Goal: Communication & Community: Answer question/provide support

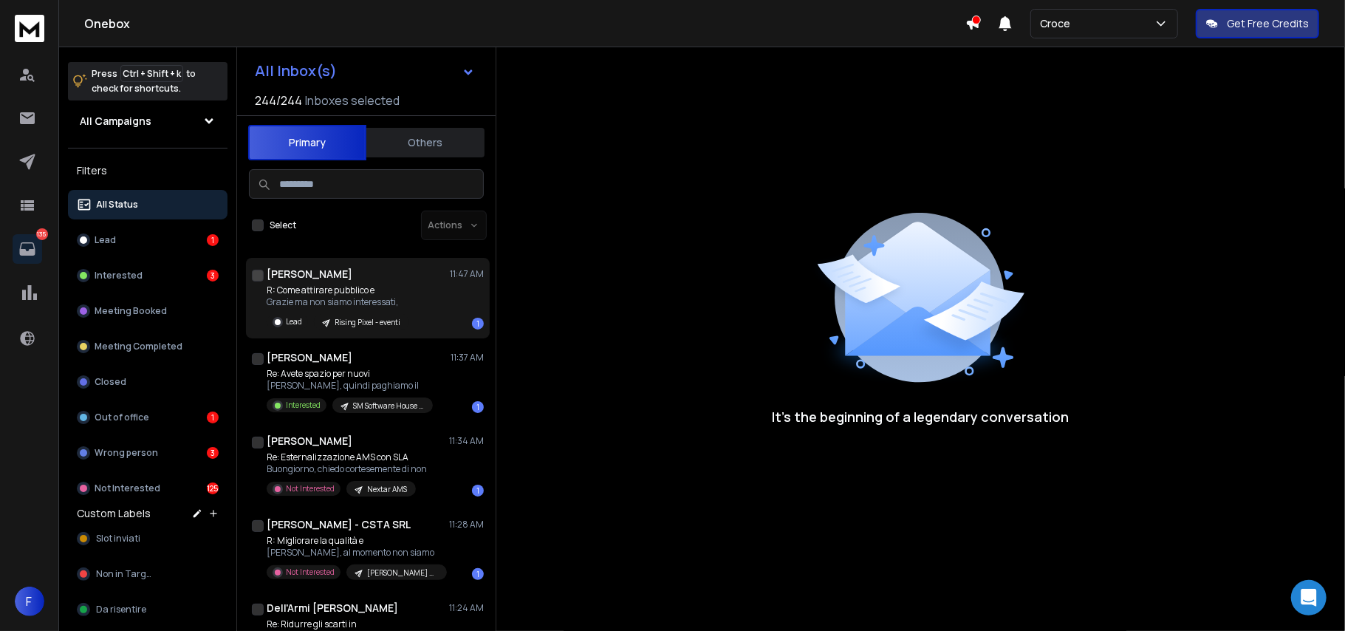
click at [459, 273] on p "11:47 AM" at bounding box center [467, 274] width 34 height 12
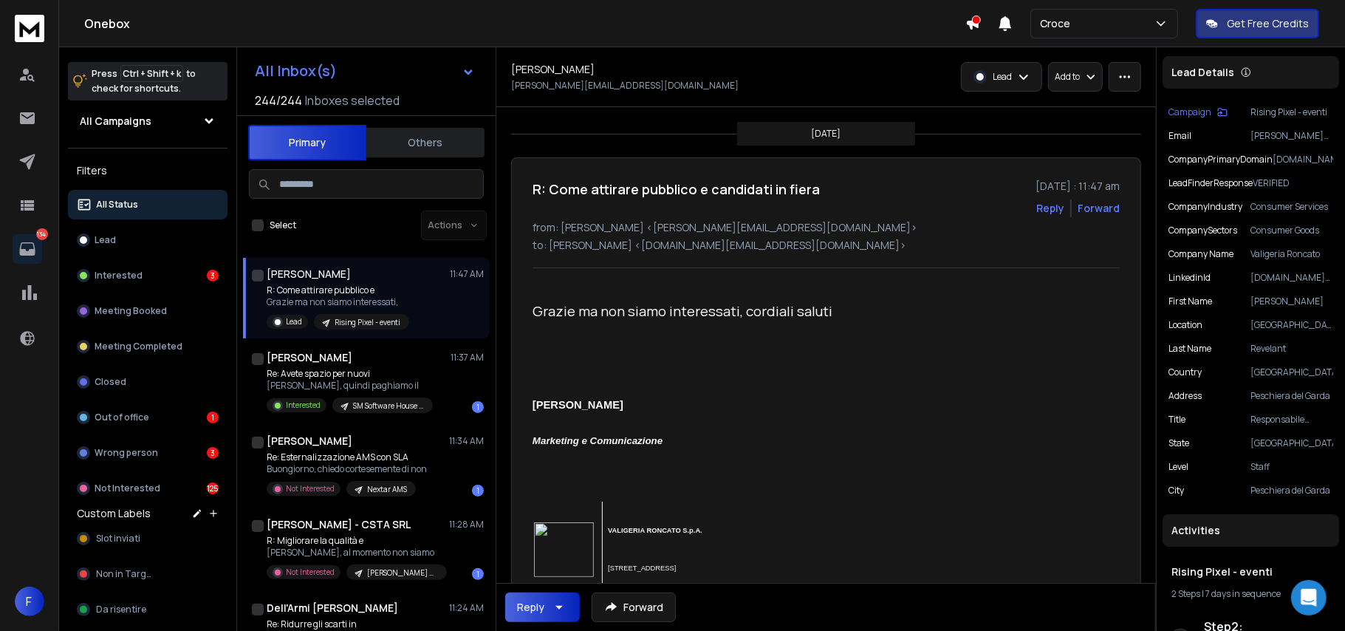
click at [993, 81] on p "Lead" at bounding box center [1002, 77] width 19 height 12
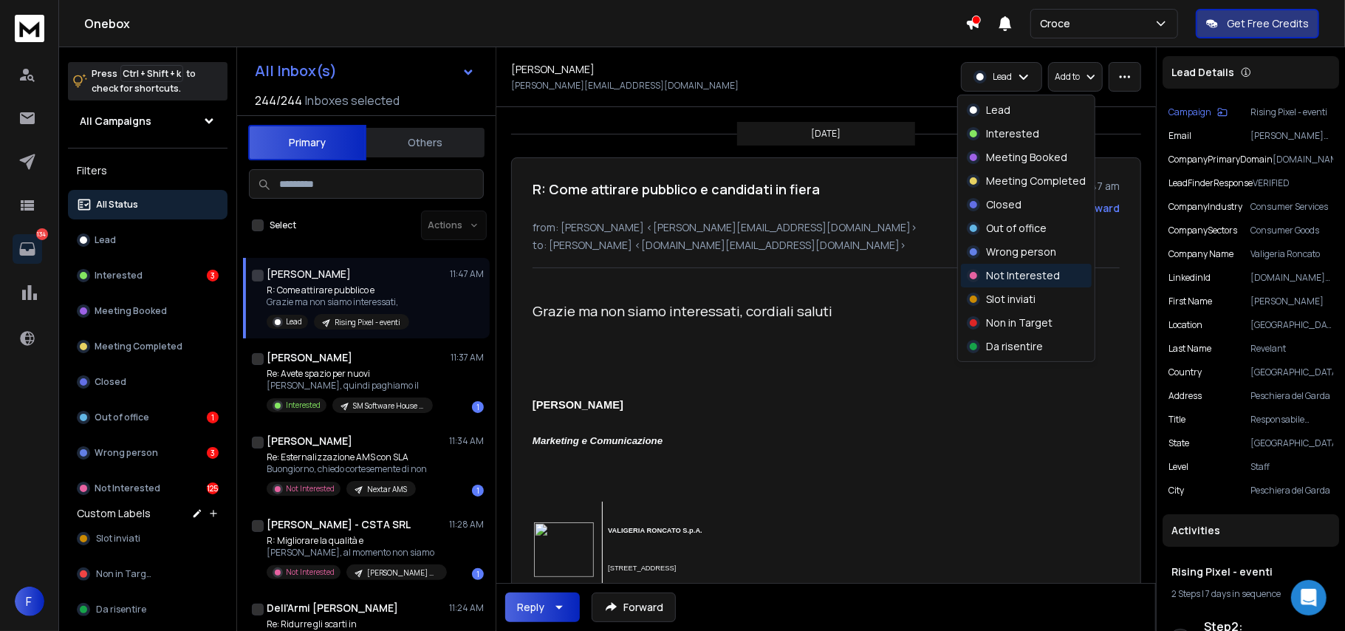
click at [1013, 269] on p "Not Interested" at bounding box center [1023, 275] width 74 height 15
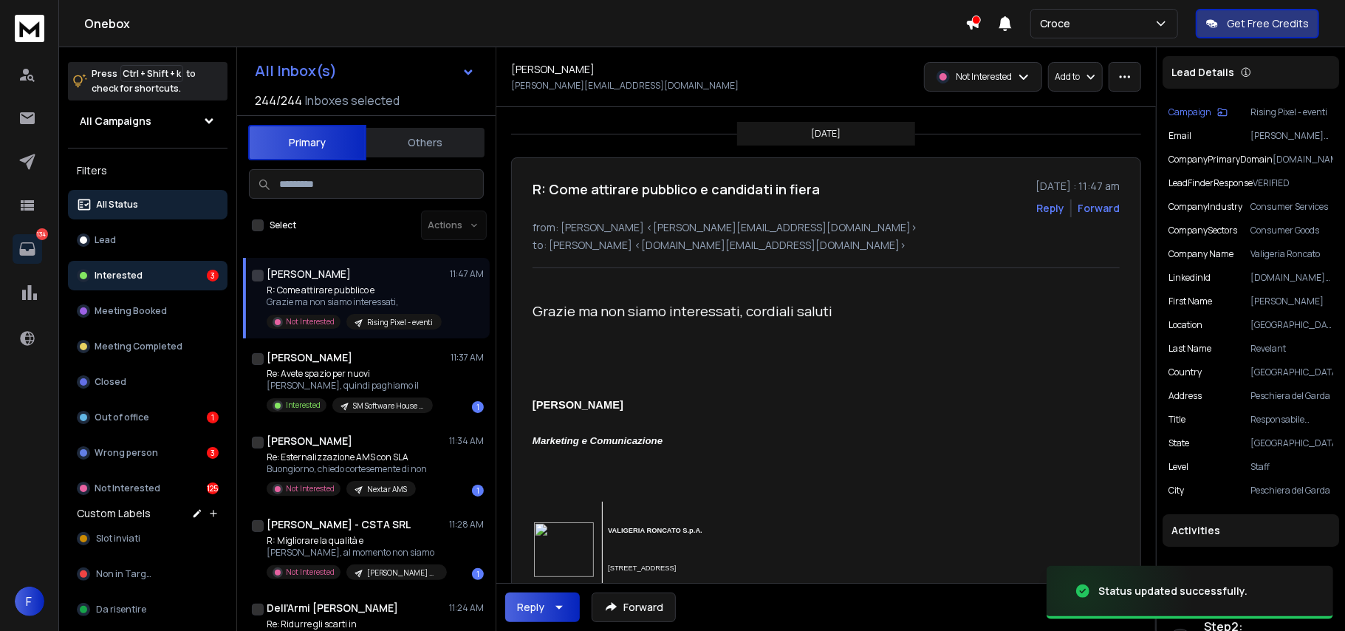
click at [178, 284] on button "Interested 3" at bounding box center [148, 276] width 160 height 30
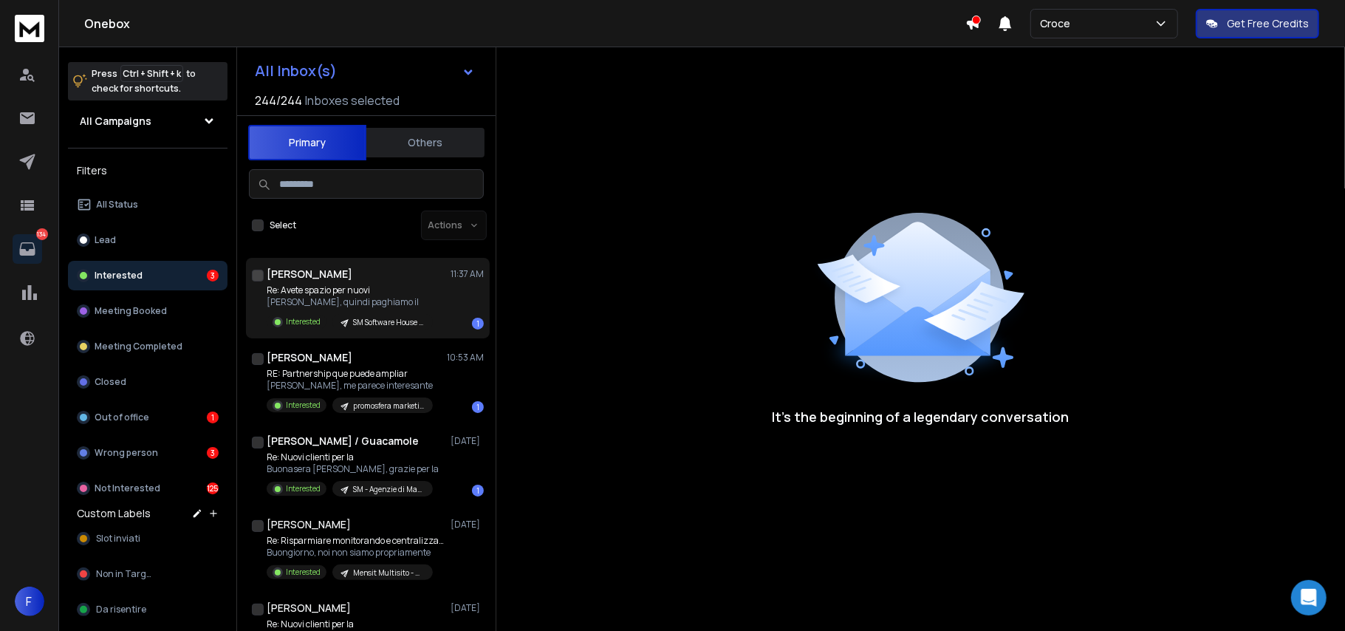
click at [375, 308] on div "Re: Avete spazio per nuovi Ciao Nicolò, quindi paghiamo il Interested SM Softwa…" at bounding box center [350, 306] width 166 height 45
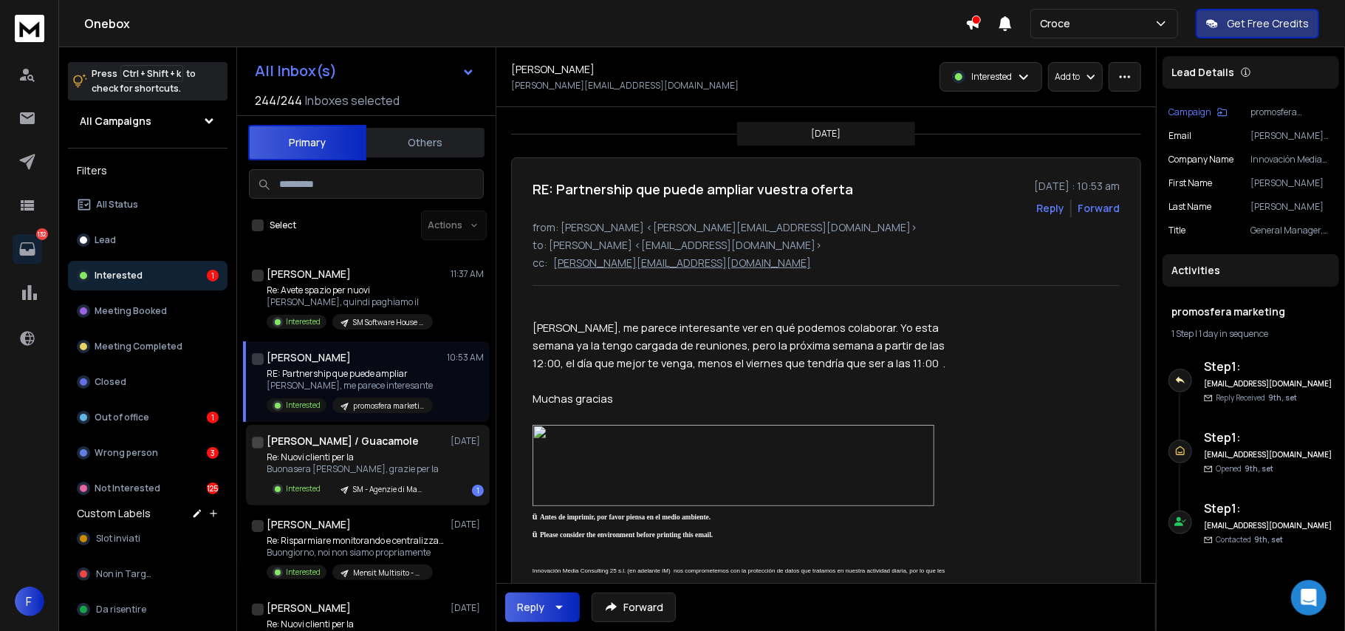
click at [385, 432] on div "Francesco Antonini / Guacamole 08 Sep Re: Nuovi clienti per la Buonasera Nicolò…" at bounding box center [368, 465] width 244 height 81
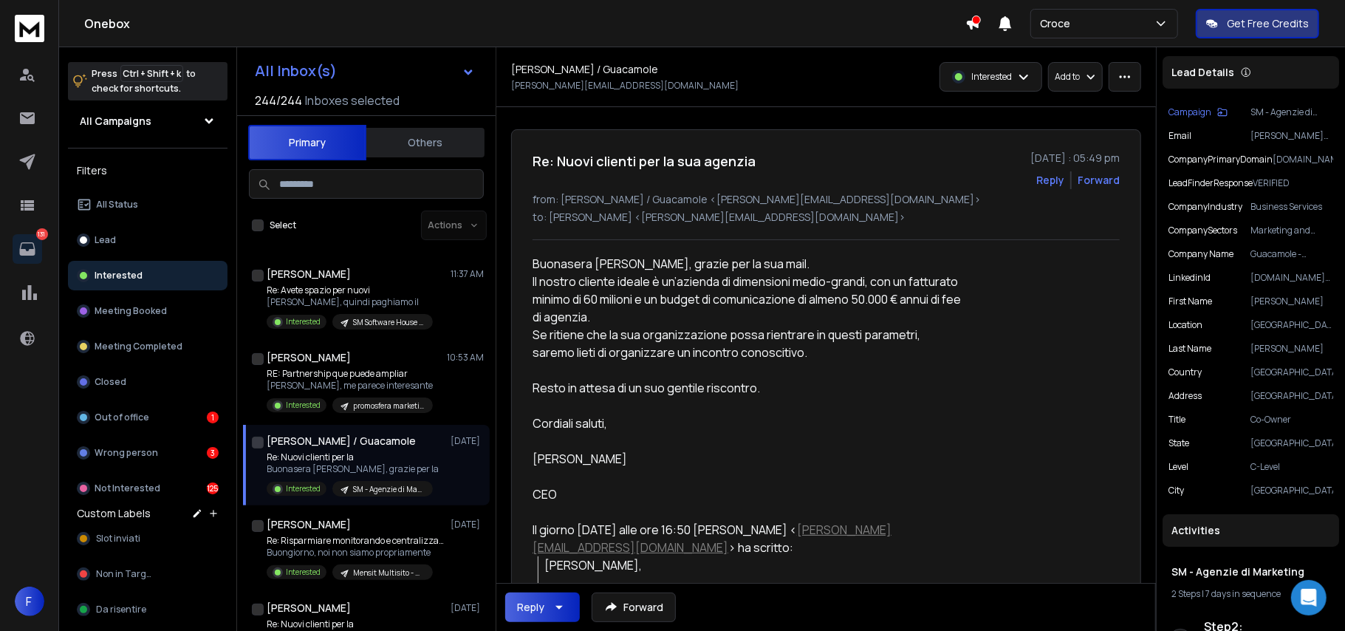
scroll to position [33, 0]
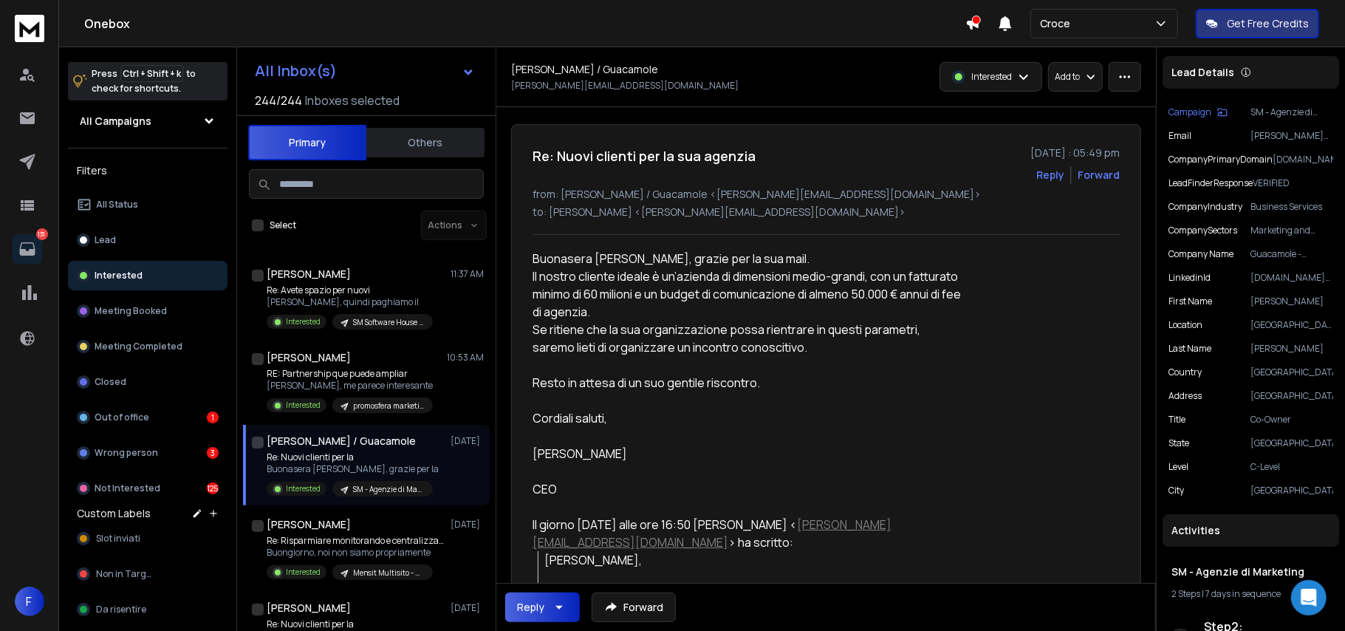
click at [157, 535] on button "Slot inviati" at bounding box center [148, 539] width 160 height 30
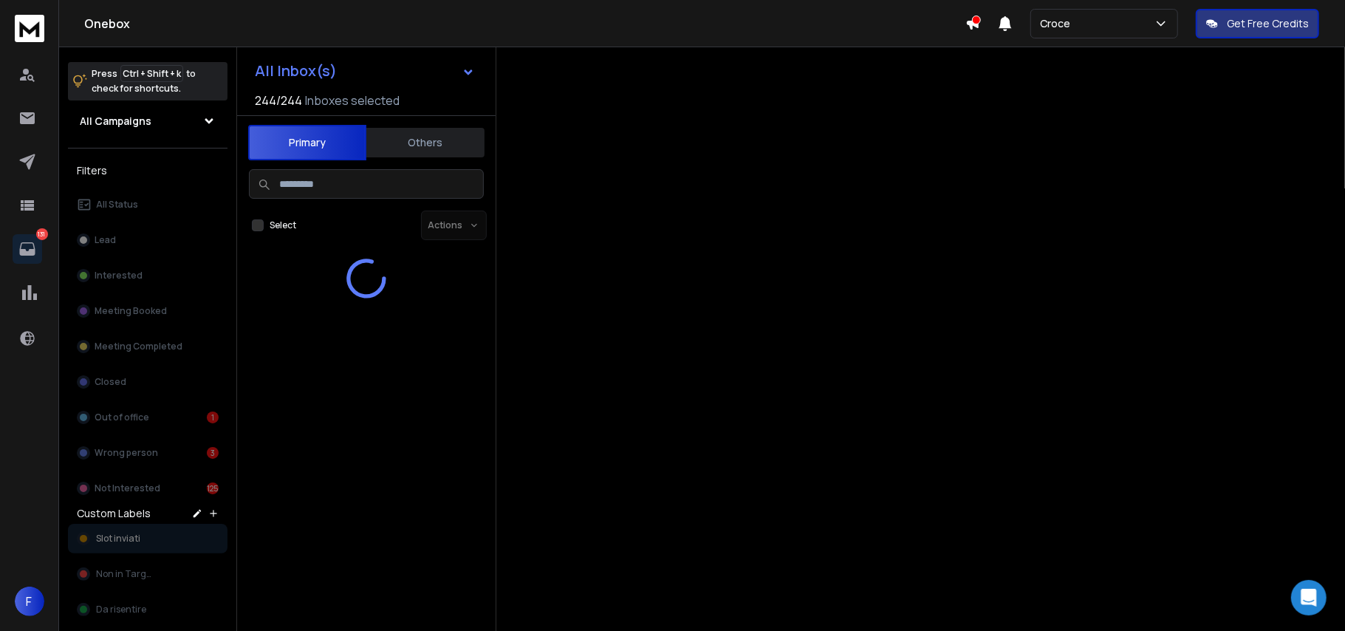
scroll to position [0, 0]
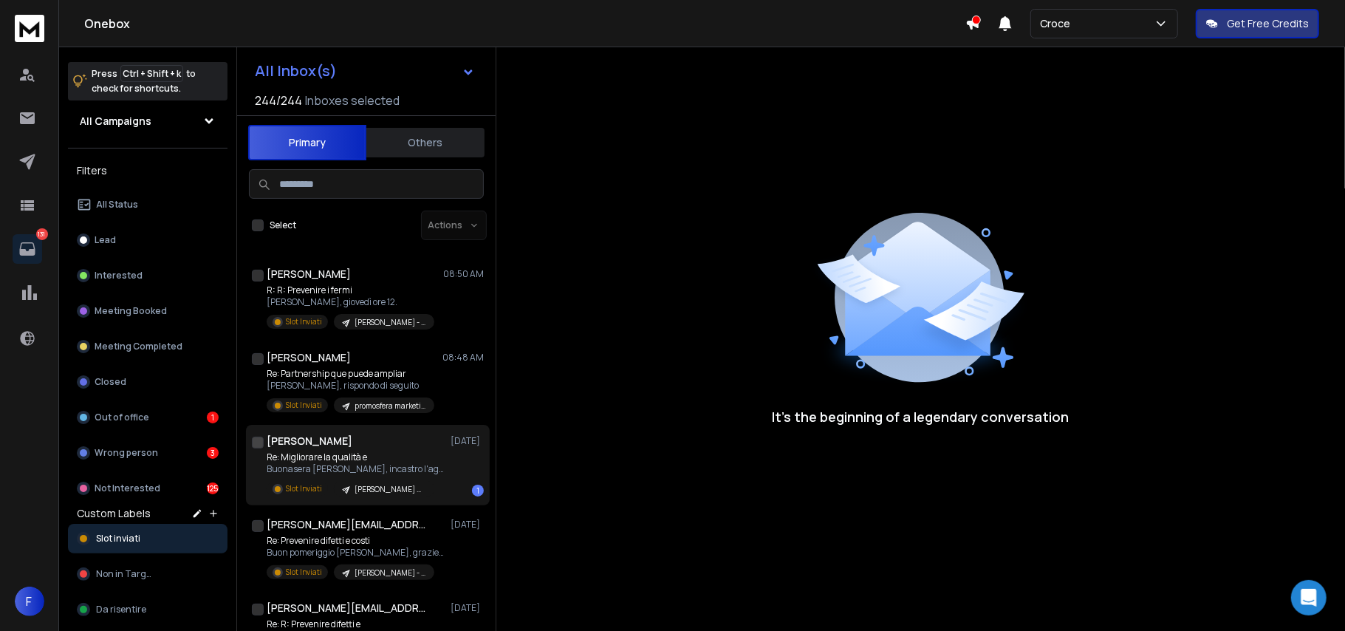
click at [467, 470] on div "Re: Migliorare la qualità e Buonasera Paolo, incastro l'agenda con Slot Inviati…" at bounding box center [375, 473] width 217 height 45
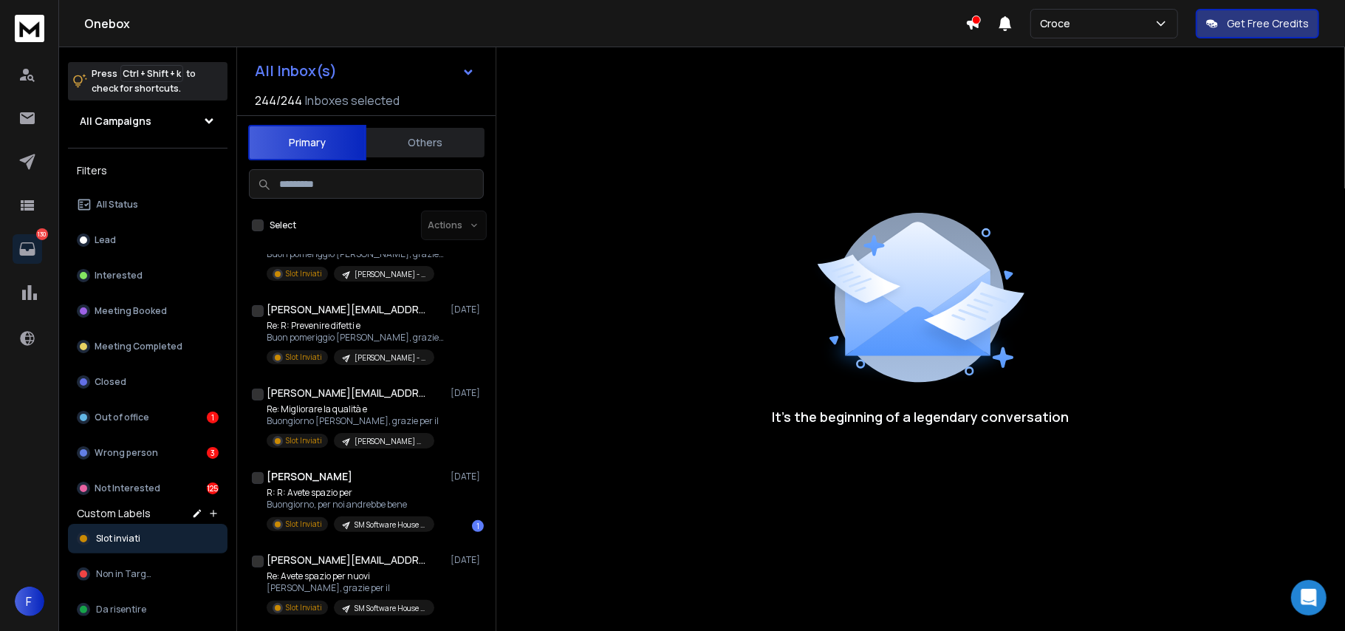
scroll to position [298, 0]
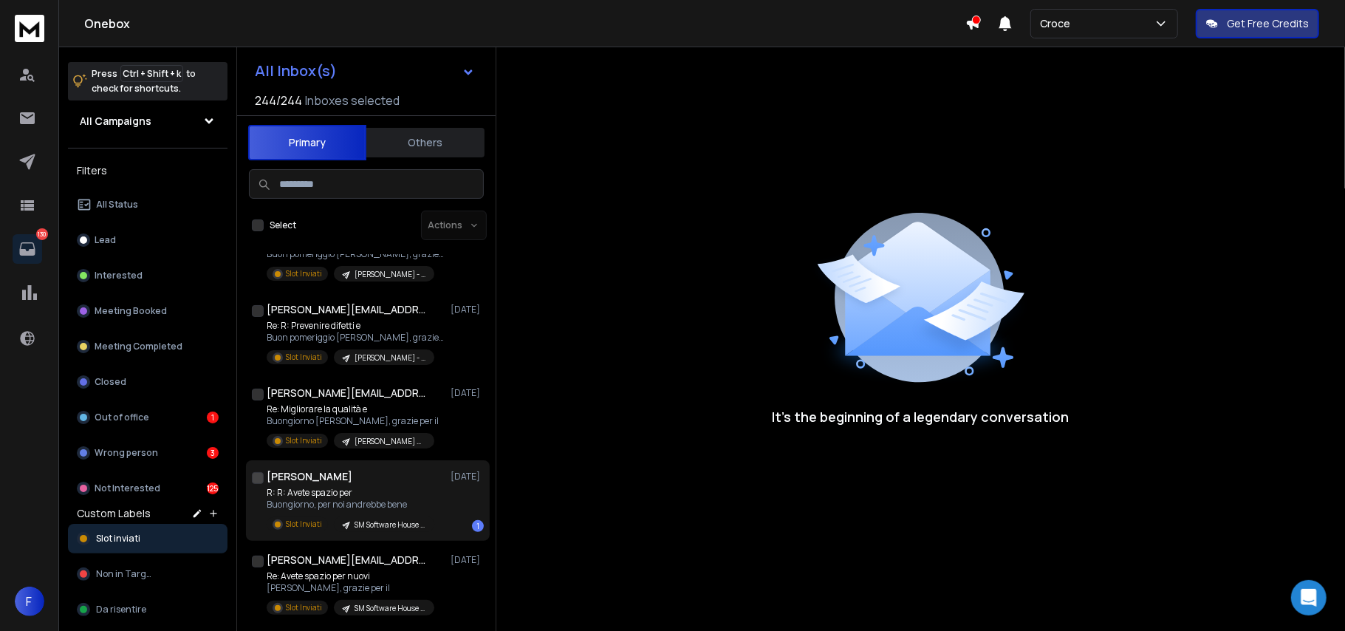
click at [437, 483] on div "Francesca Pavan 08 Sep" at bounding box center [375, 476] width 217 height 15
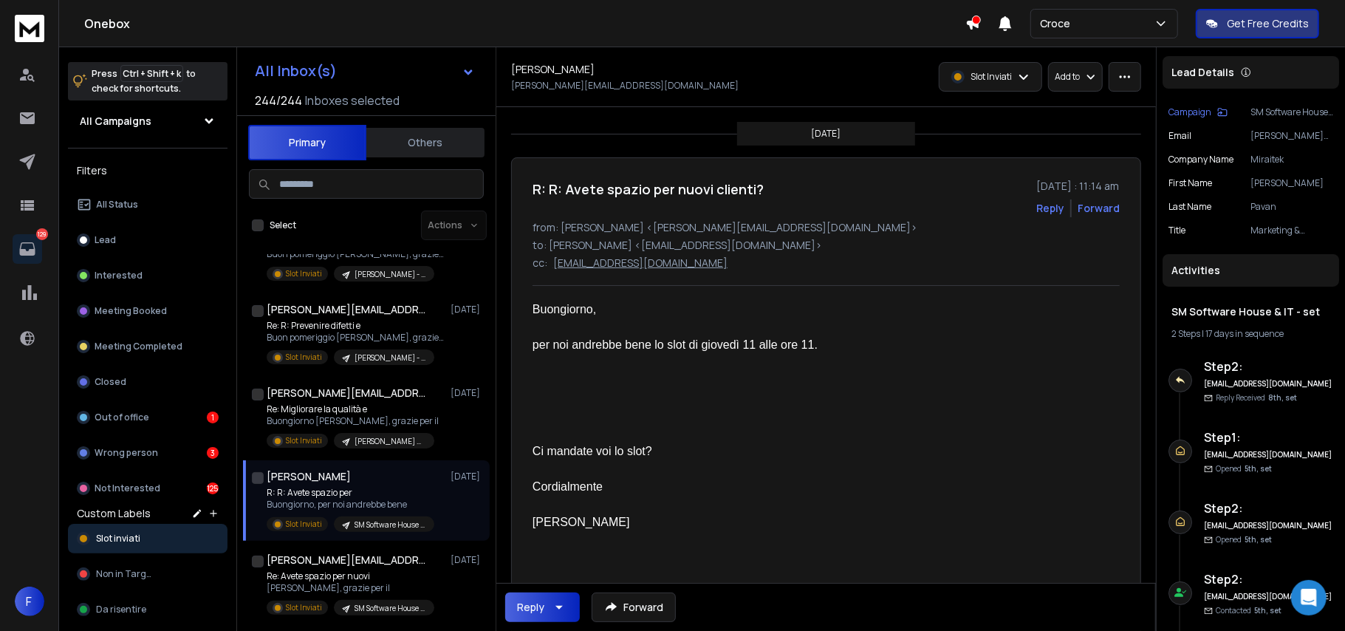
scroll to position [0, 0]
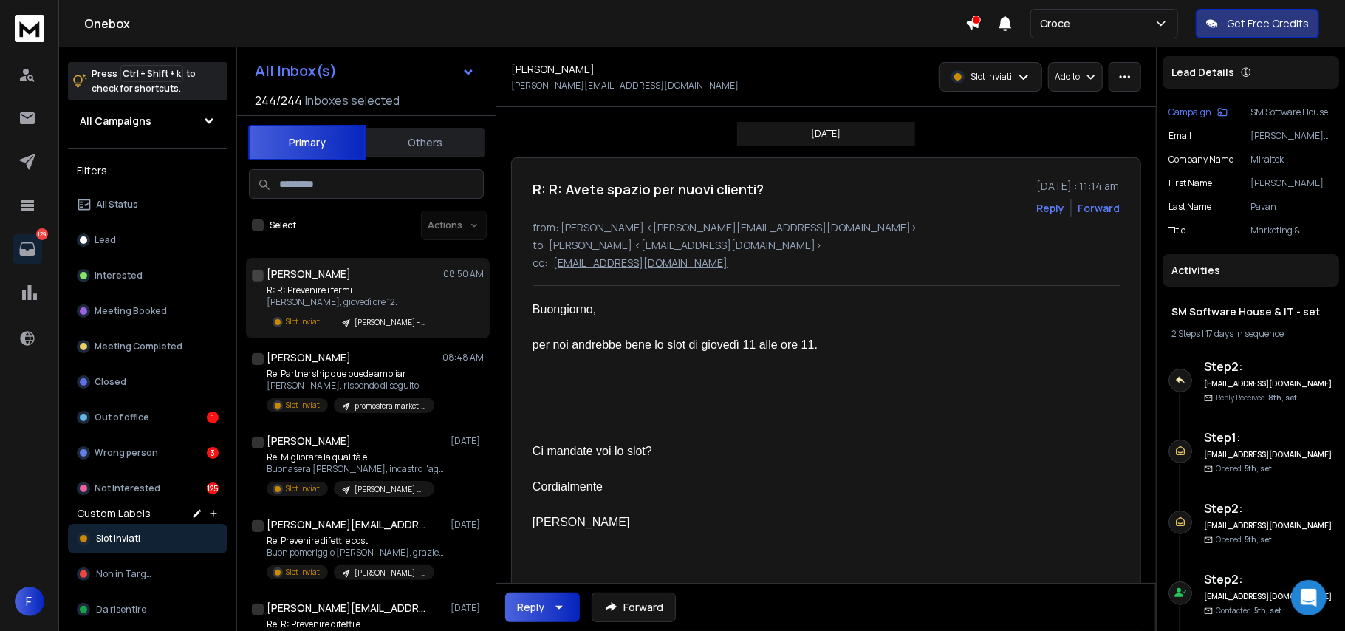
click at [445, 290] on div "R: R: Prevenire i fermi Buongiorno Paolo, giovedì ore 12. Slot Inviati Cortis -…" at bounding box center [375, 306] width 217 height 45
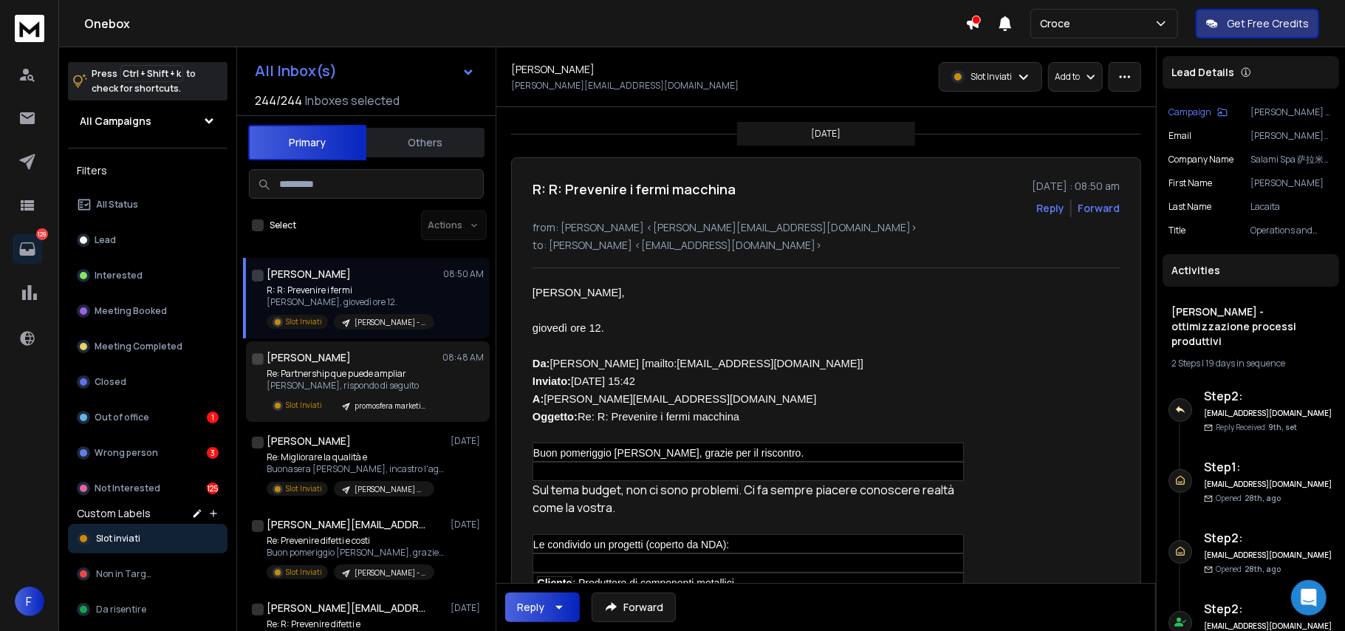
click at [371, 394] on div "Re: Partnership que puede ampliar Buongiorno Flavio, rispondo di seguito Slot I…" at bounding box center [351, 390] width 168 height 45
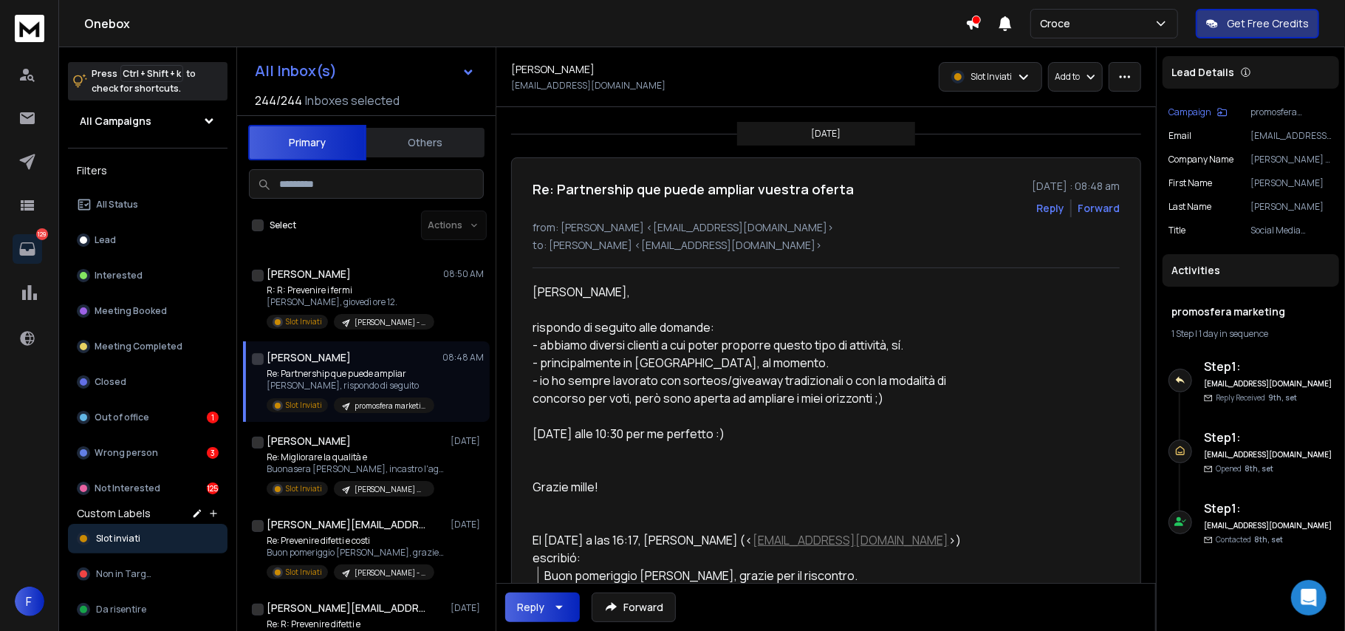
click at [976, 74] on p "Slot Inviati" at bounding box center [990, 77] width 41 height 12
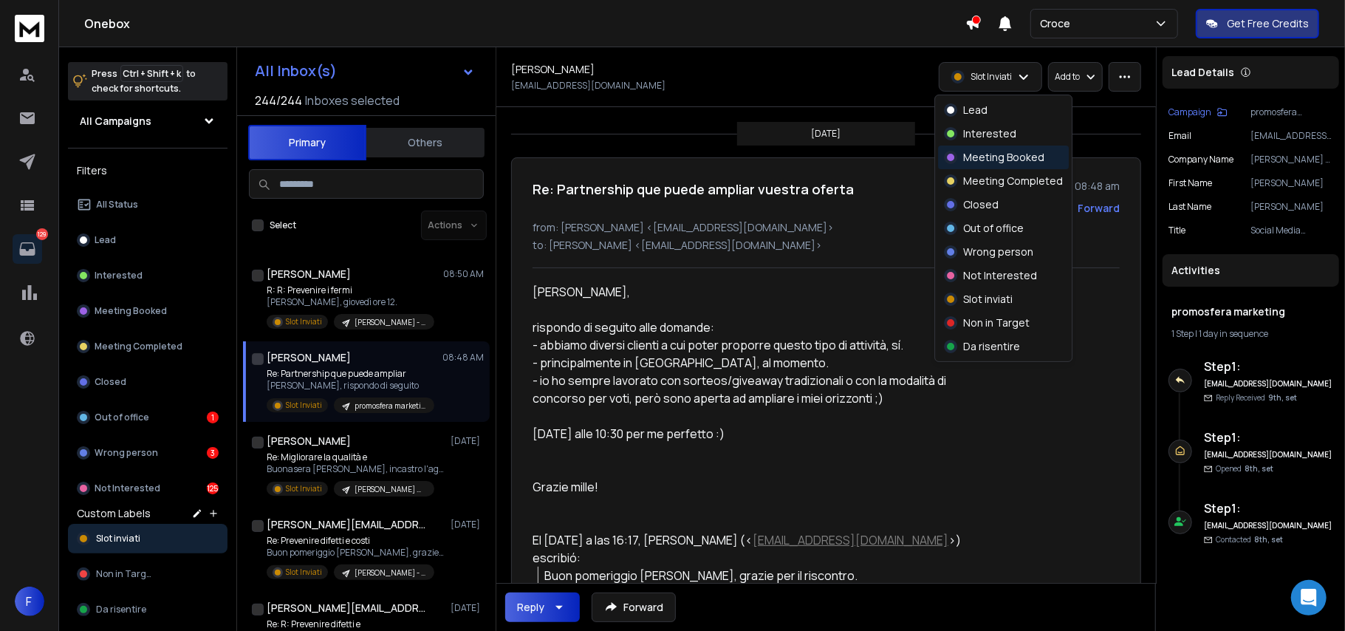
click at [966, 160] on p "Meeting Booked" at bounding box center [1003, 157] width 81 height 15
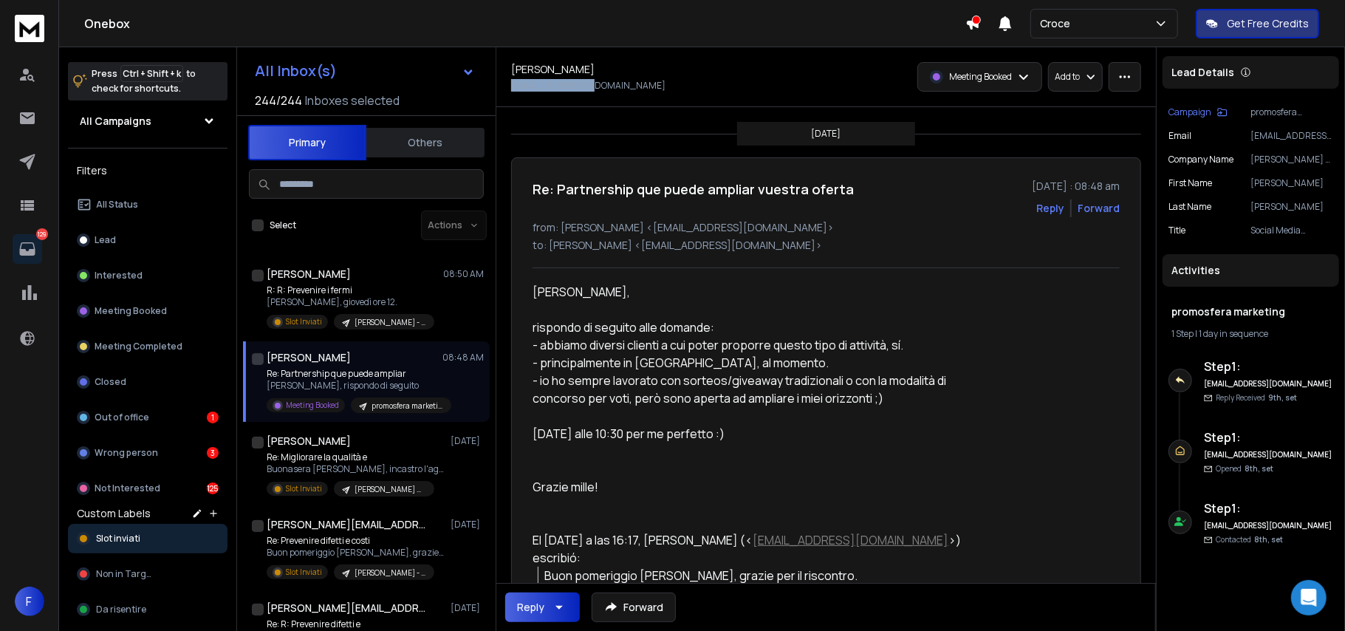
drag, startPoint x: 607, startPoint y: 81, endPoint x: 513, endPoint y: 86, distance: 94.7
click at [513, 86] on div "Chiara Colasanti Chiara Colasanti cc@jamesbrand.co" at bounding box center [666, 77] width 311 height 30
copy p "cc@jamesbrand.co"
drag, startPoint x: 638, startPoint y: 227, endPoint x: 561, endPoint y: 229, distance: 76.8
click at [560, 229] on p "from: Chiara Colasanti <cc@jamesbrand.co>" at bounding box center [826, 227] width 587 height 15
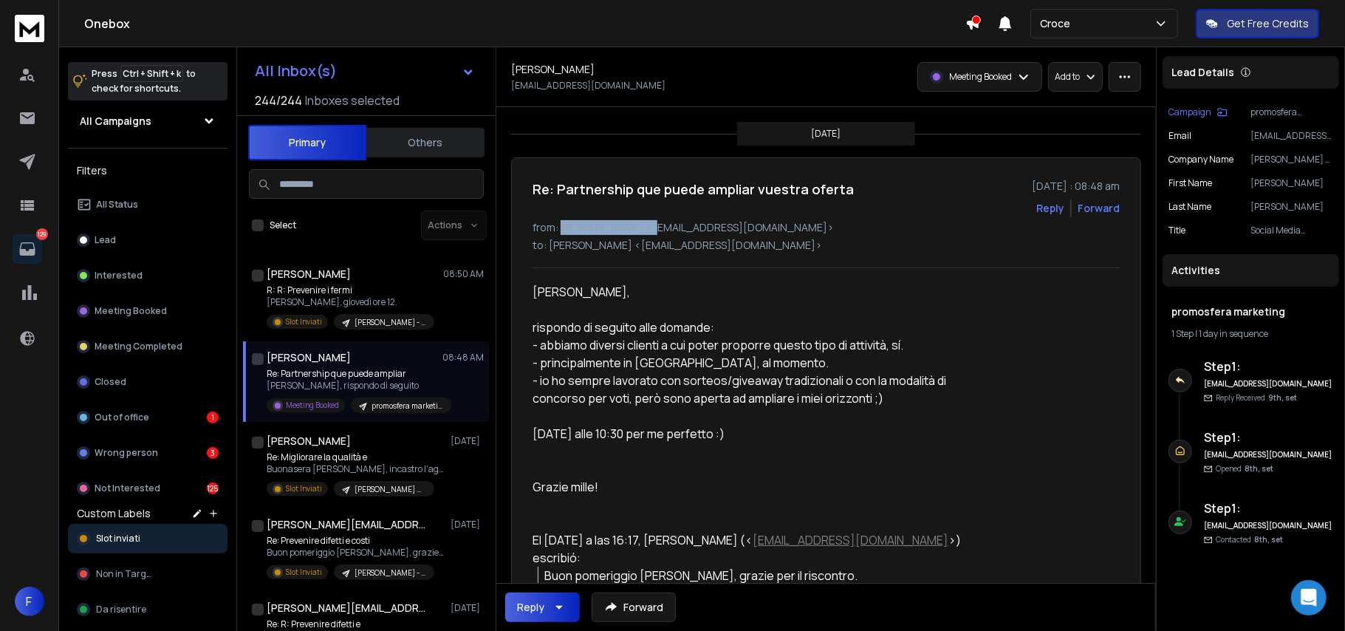
copy p "[PERSON_NAME]"
drag, startPoint x: 739, startPoint y: 229, endPoint x: 648, endPoint y: 225, distance: 90.9
click at [648, 225] on p "from: Chiara Colasanti <cc@jamesbrand.co>" at bounding box center [826, 227] width 587 height 15
copy p "cc@jamesbrand.co"
click at [177, 579] on button "Non in Target" at bounding box center [148, 574] width 160 height 30
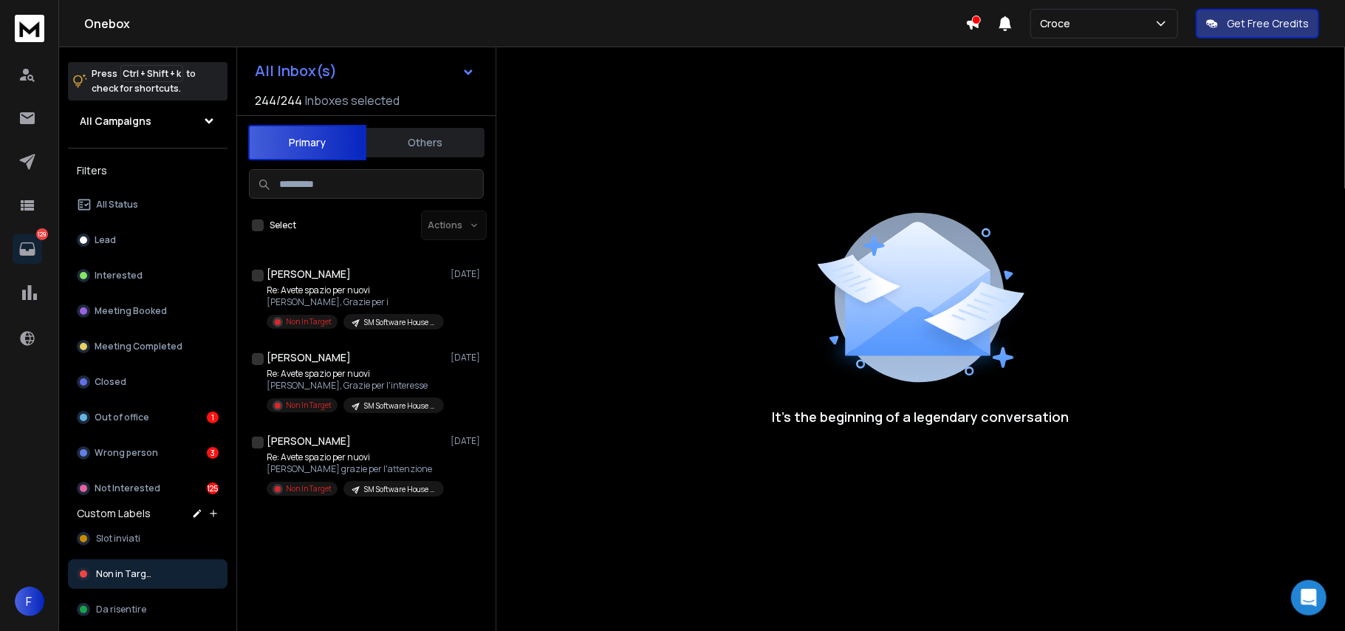
click at [172, 598] on button "Da risentire" at bounding box center [148, 610] width 160 height 30
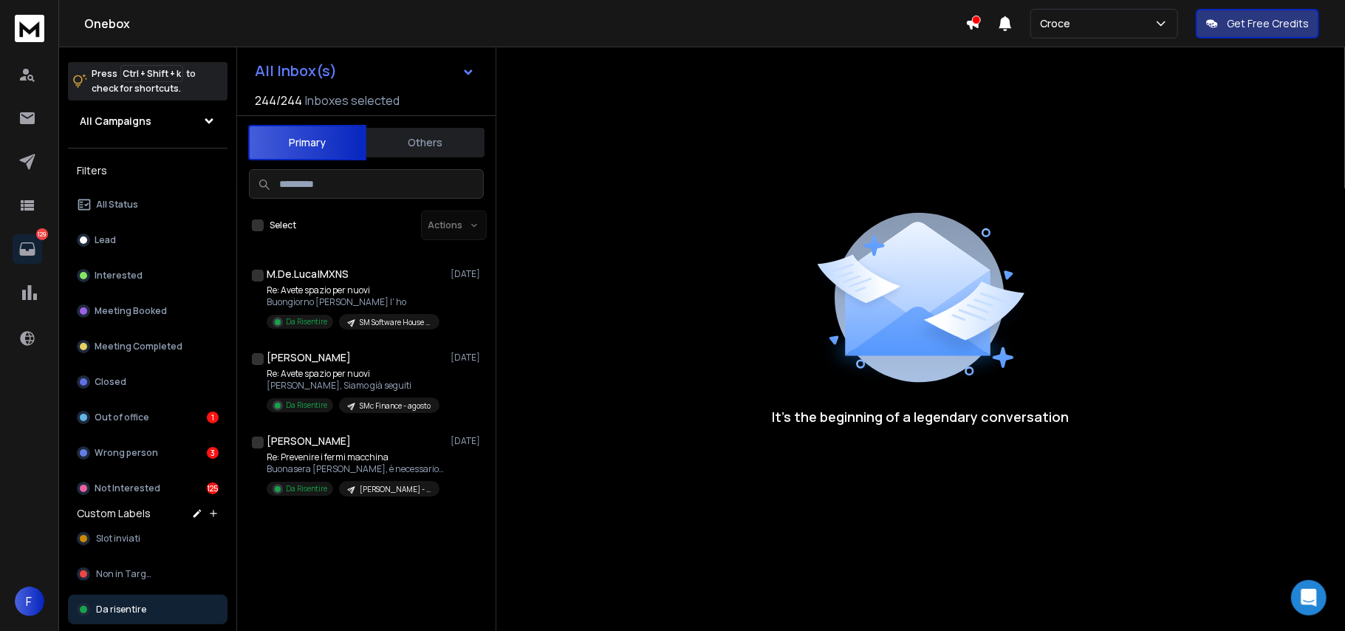
click at [162, 547] on button "Slot inviati" at bounding box center [148, 539] width 160 height 30
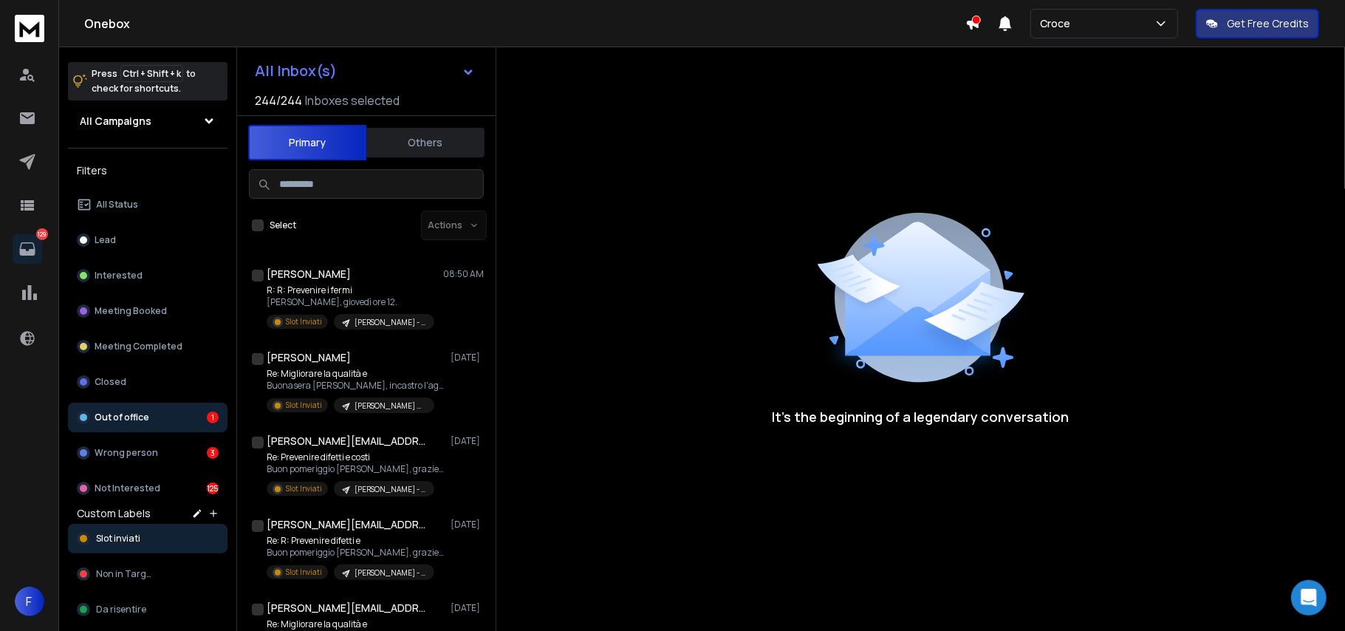
click at [160, 412] on button "Out of office 1" at bounding box center [148, 418] width 160 height 30
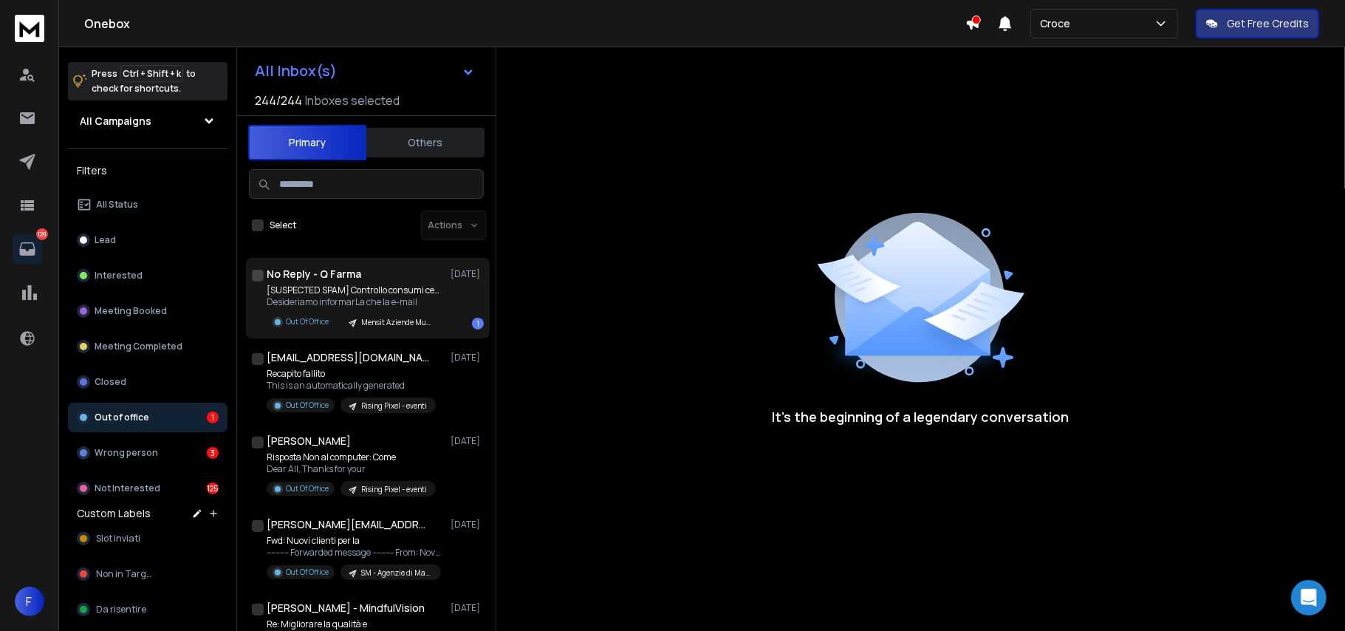
click at [375, 273] on div "No Reply - Q Farma 08 Sep" at bounding box center [375, 274] width 217 height 15
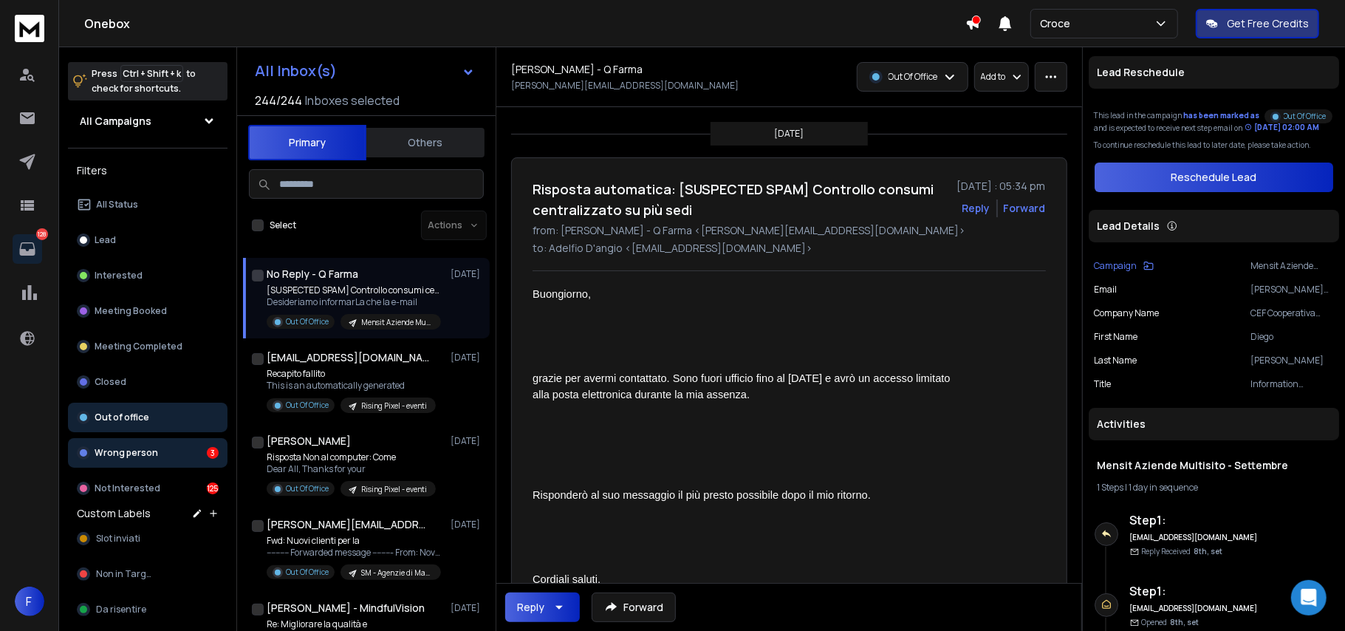
click at [207, 456] on div "3" at bounding box center [213, 453] width 12 height 12
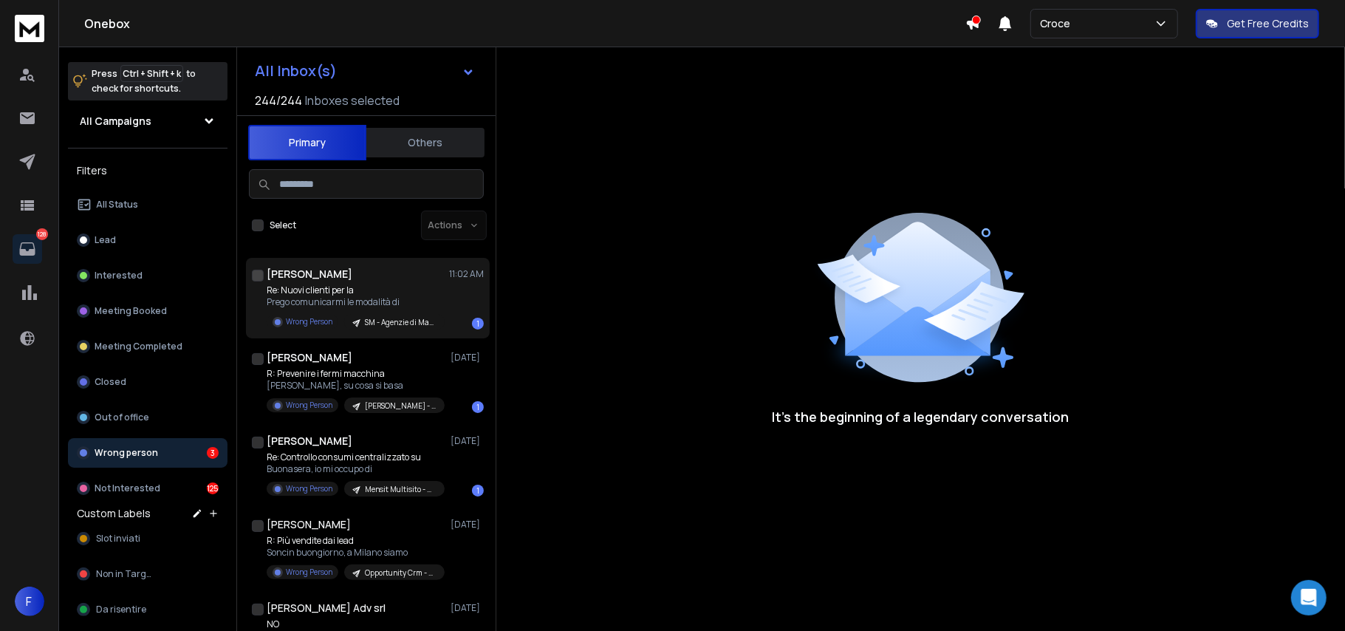
click at [400, 320] on p "SM - Agenzie di Marketing" at bounding box center [400, 322] width 71 height 11
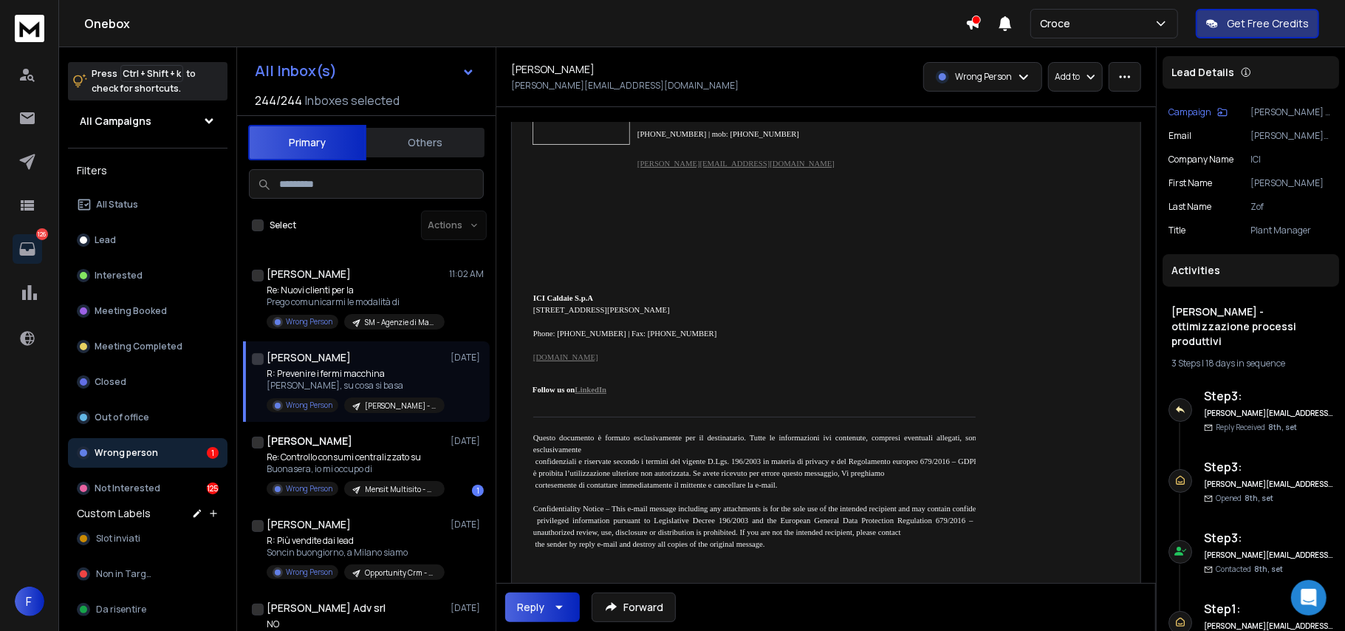
scroll to position [549, 0]
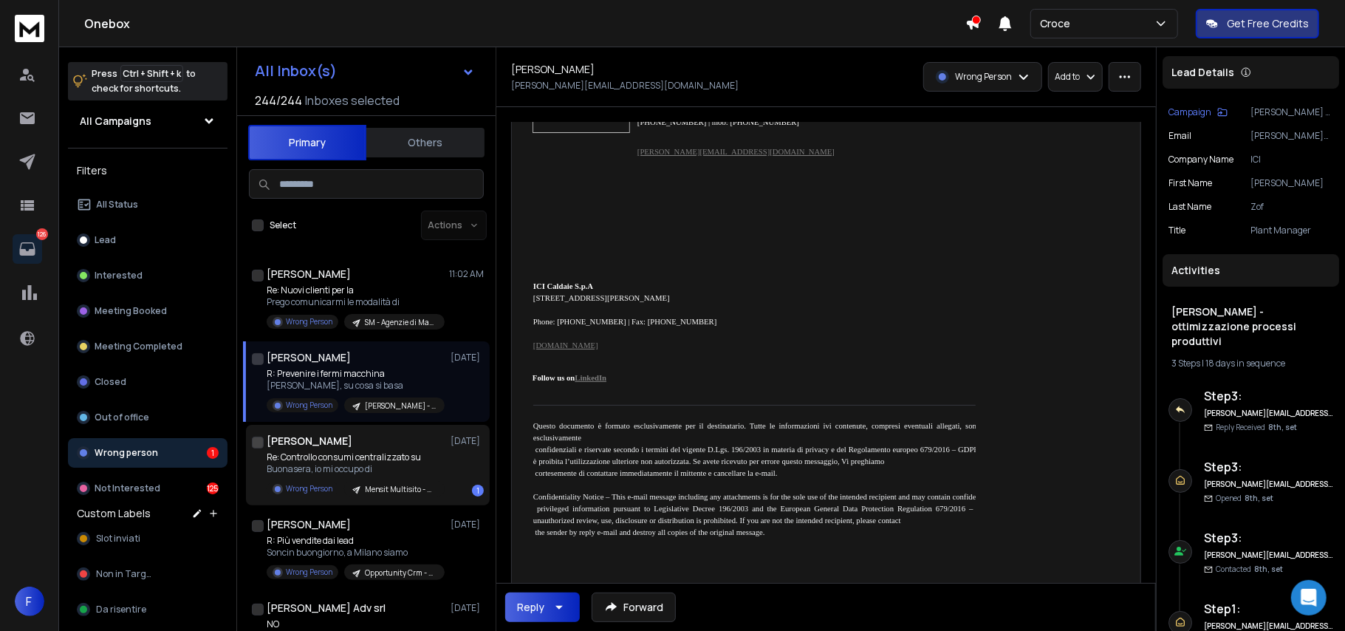
click at [374, 485] on p "Mensit Multisito - GDO" at bounding box center [400, 489] width 71 height 11
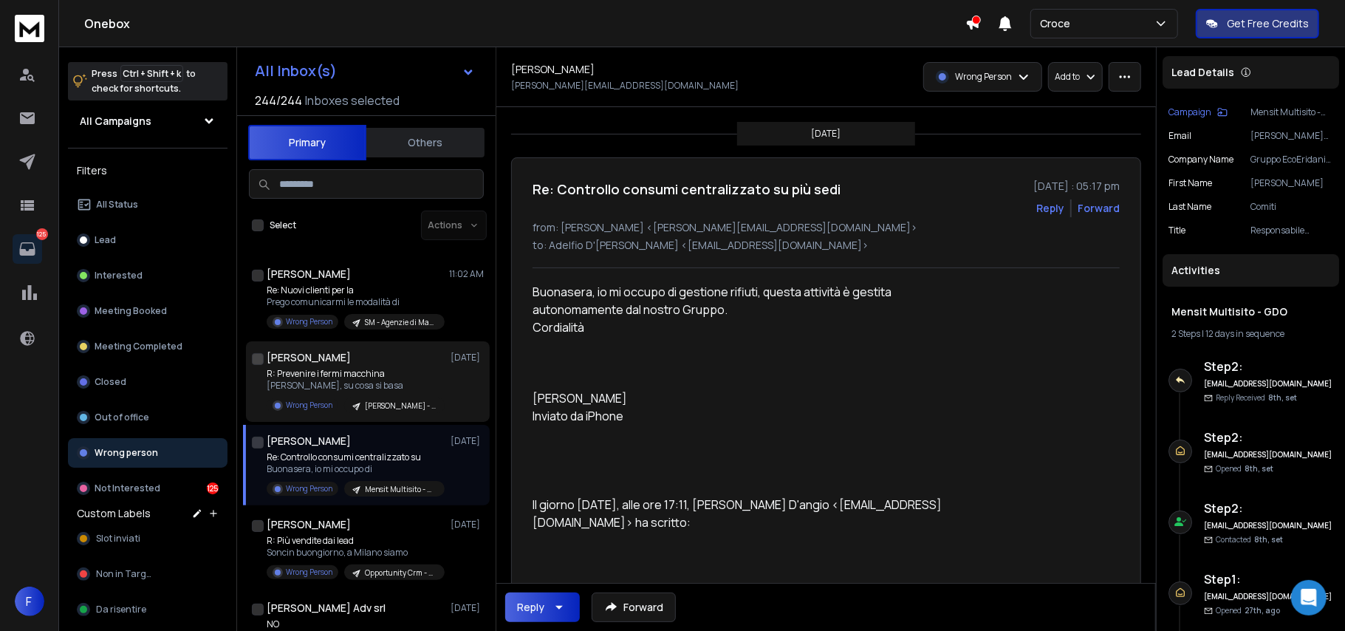
click at [402, 396] on div "R: Prevenire i fermi macchina Buongiorno, su cosa si basa Wrong Person Cortis -…" at bounding box center [356, 390] width 178 height 45
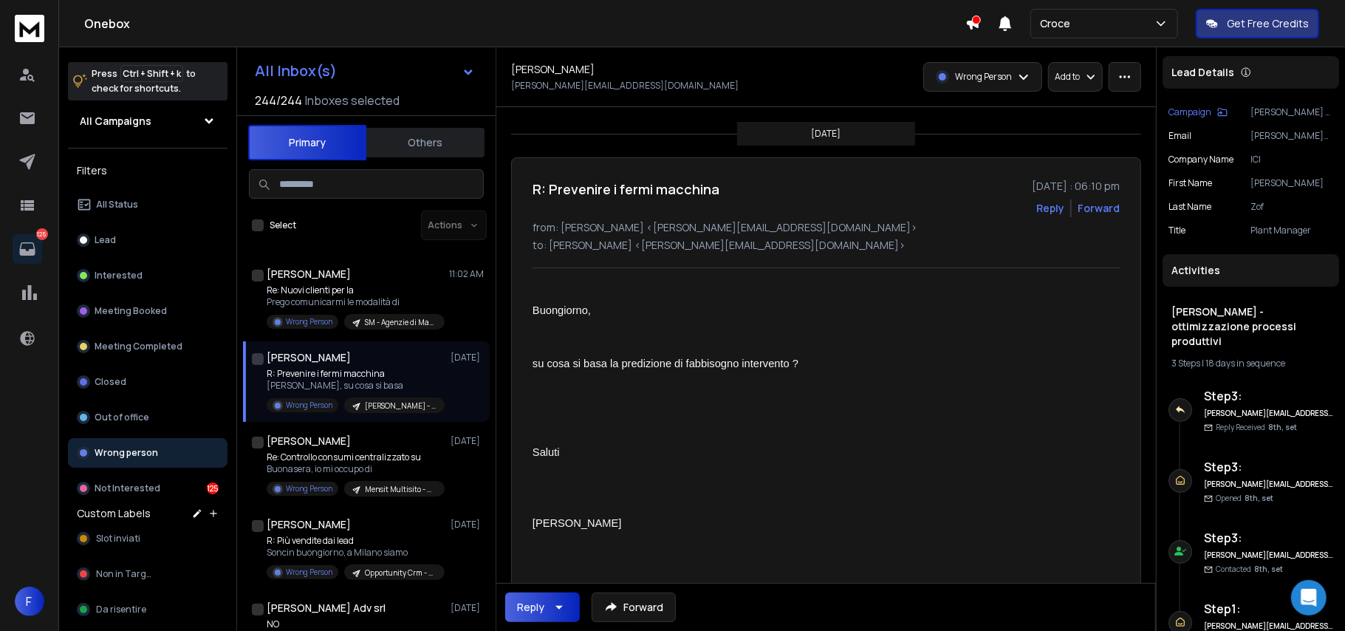
drag, startPoint x: 790, startPoint y: 394, endPoint x: 530, endPoint y: 399, distance: 259.3
copy span "su cosa si basa la predizione di fabbisogno intervento ?"
click at [1006, 86] on div "Wrong Person" at bounding box center [982, 77] width 117 height 28
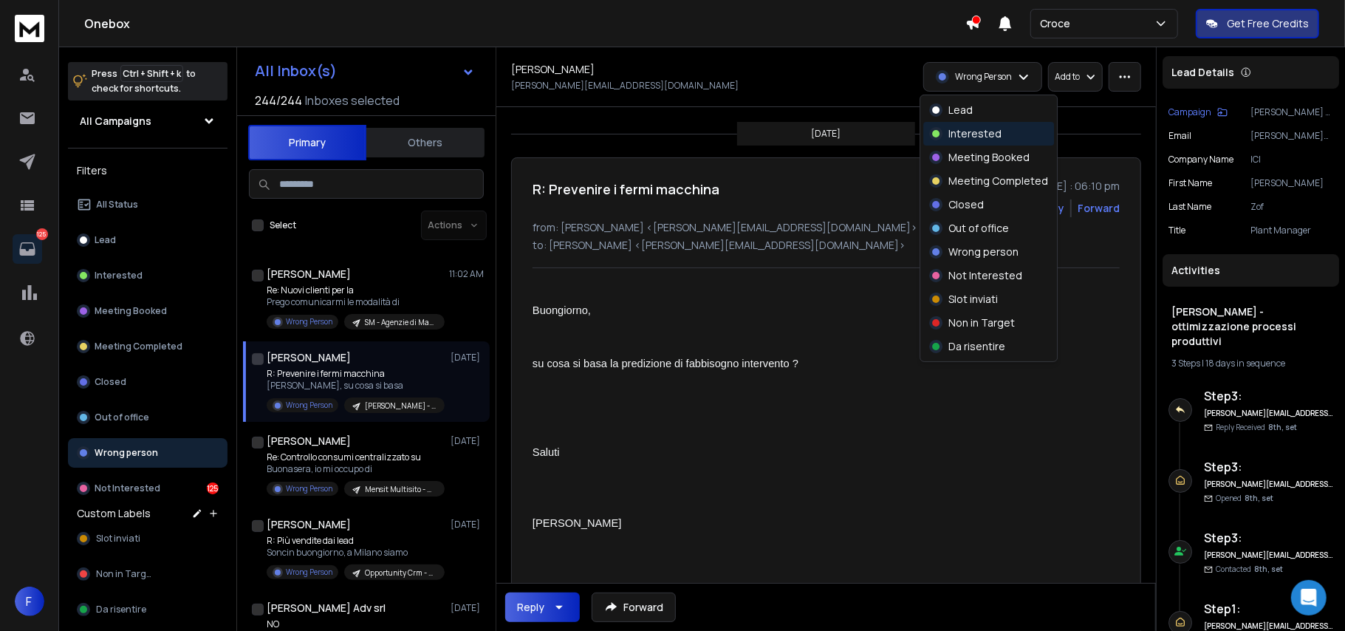
click at [987, 140] on p "Interested" at bounding box center [974, 133] width 53 height 15
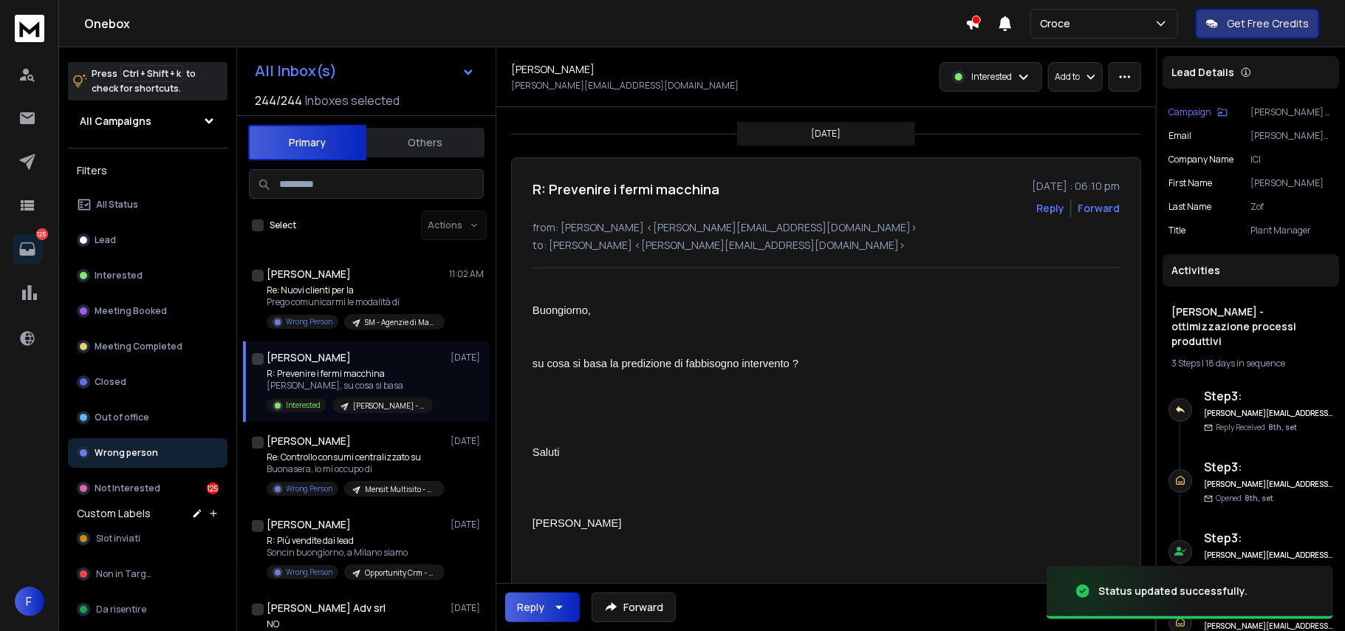
click at [1044, 210] on button "Reply" at bounding box center [1050, 208] width 28 height 15
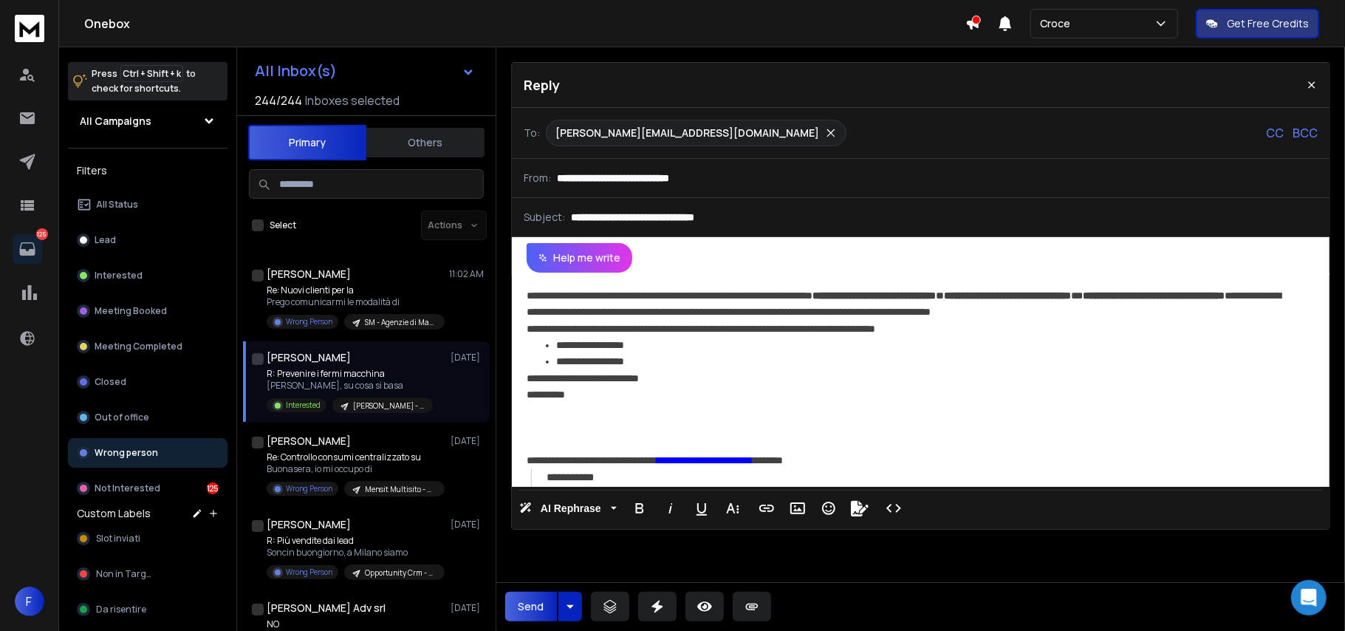
click at [524, 294] on div "**********" at bounding box center [921, 380] width 818 height 214
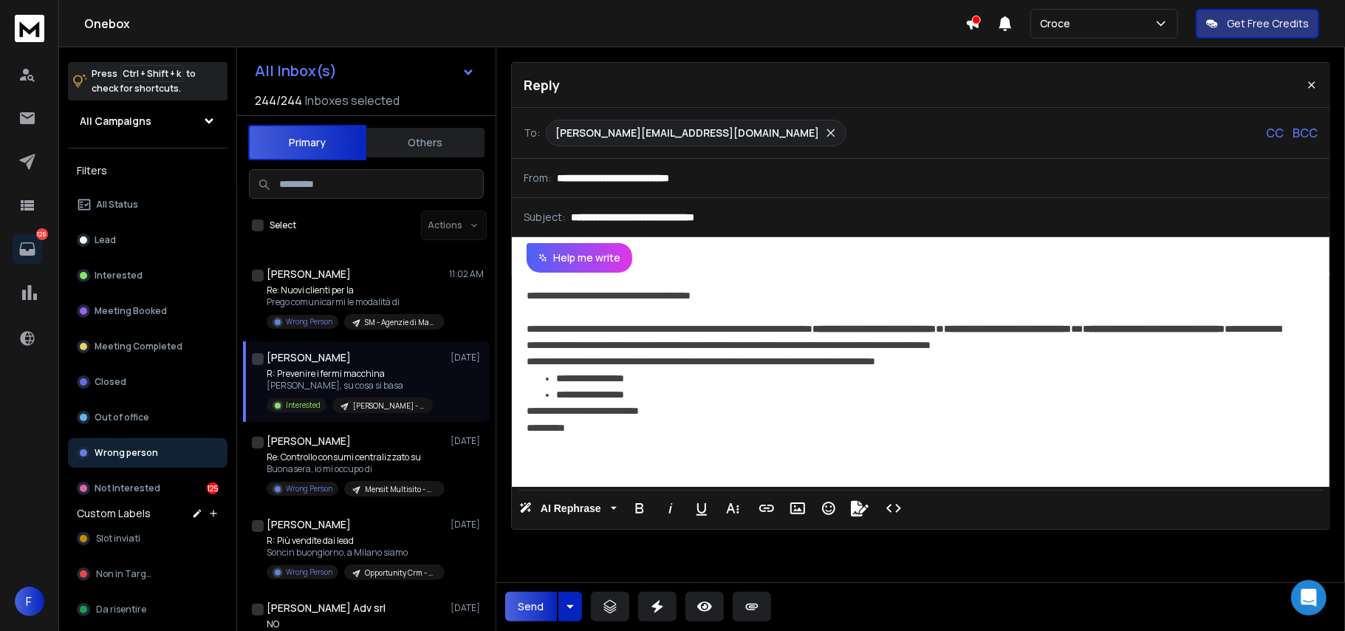
click at [532, 323] on p "**********" at bounding box center [911, 337] width 769 height 33
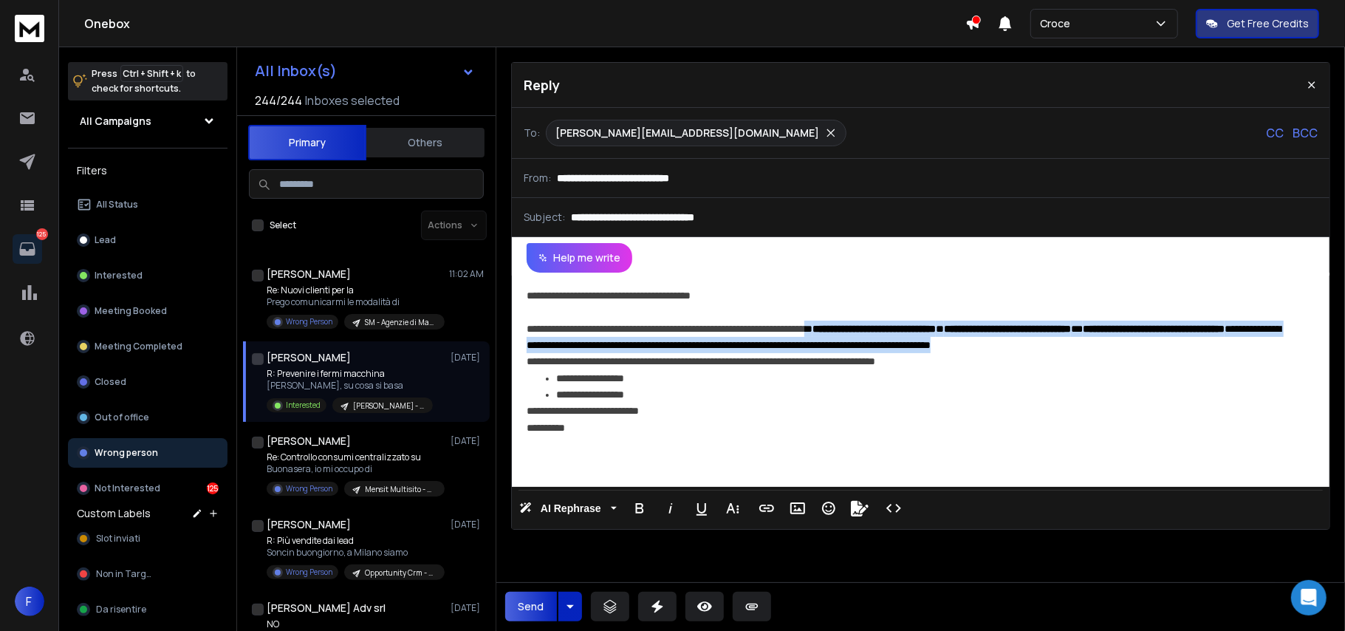
drag, startPoint x: 860, startPoint y: 329, endPoint x: 1232, endPoint y: 344, distance: 371.8
click at [1232, 344] on p "**********" at bounding box center [911, 337] width 769 height 33
click at [642, 509] on icon "button" at bounding box center [640, 508] width 8 height 10
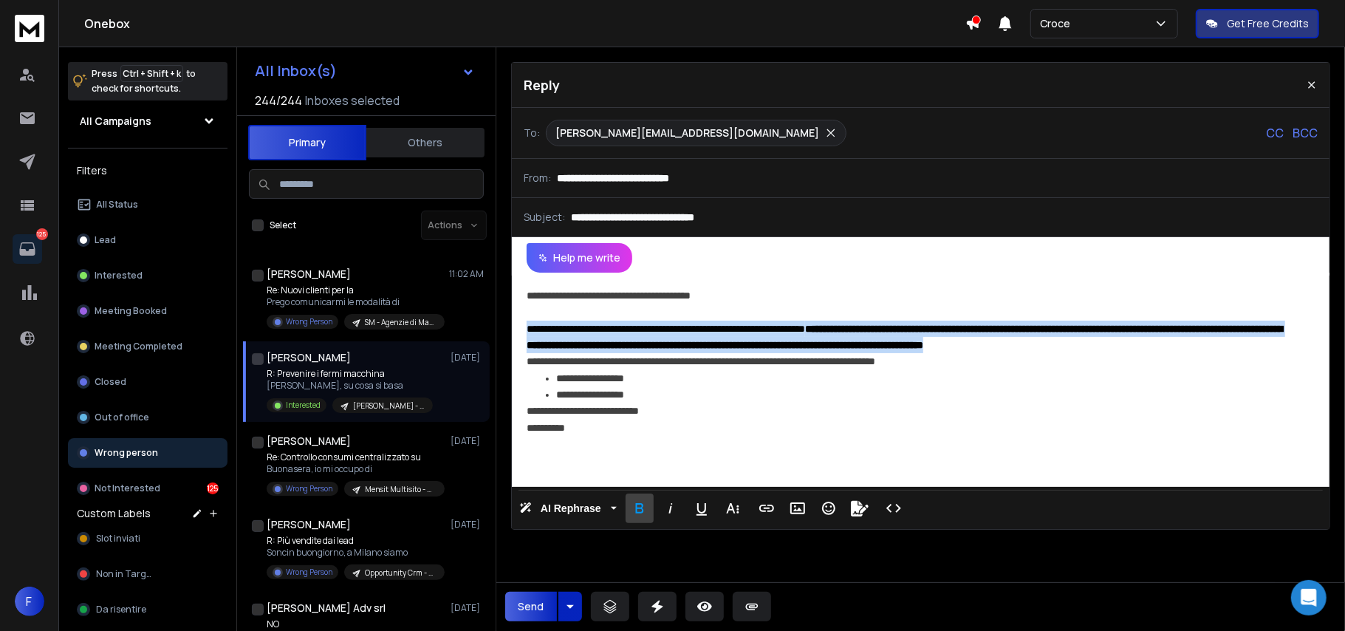
click at [642, 509] on icon "button" at bounding box center [640, 508] width 8 height 10
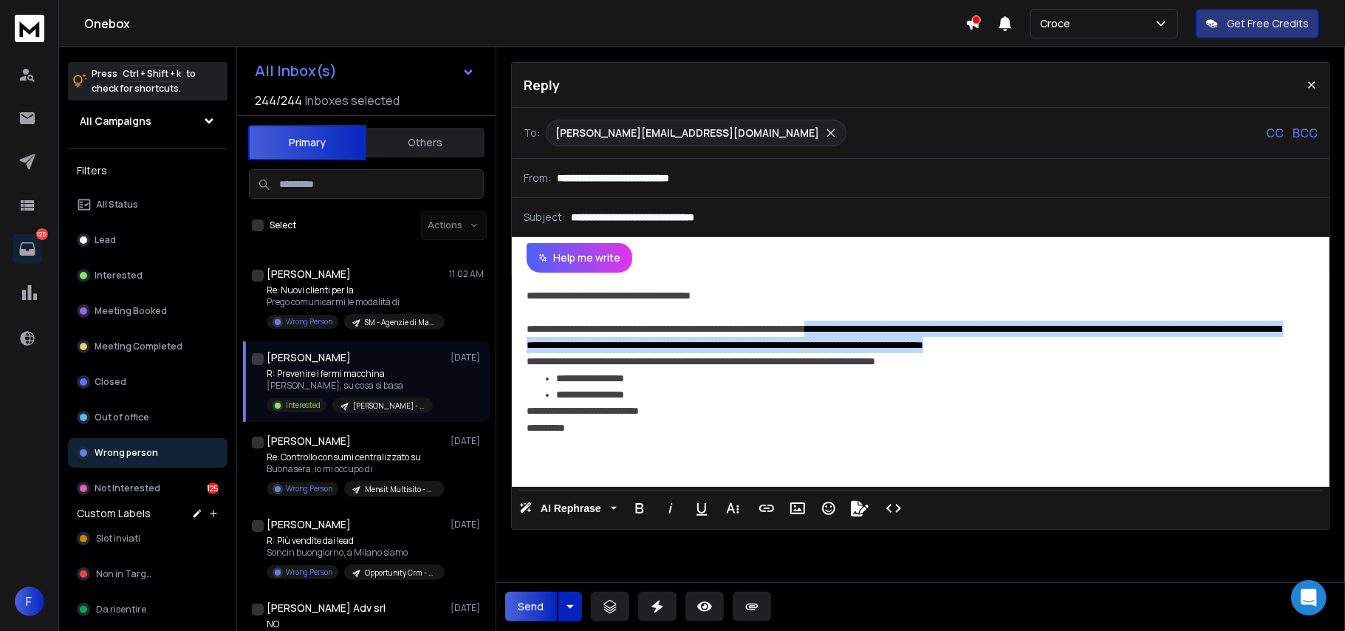
click at [1177, 346] on p "**********" at bounding box center [911, 337] width 769 height 33
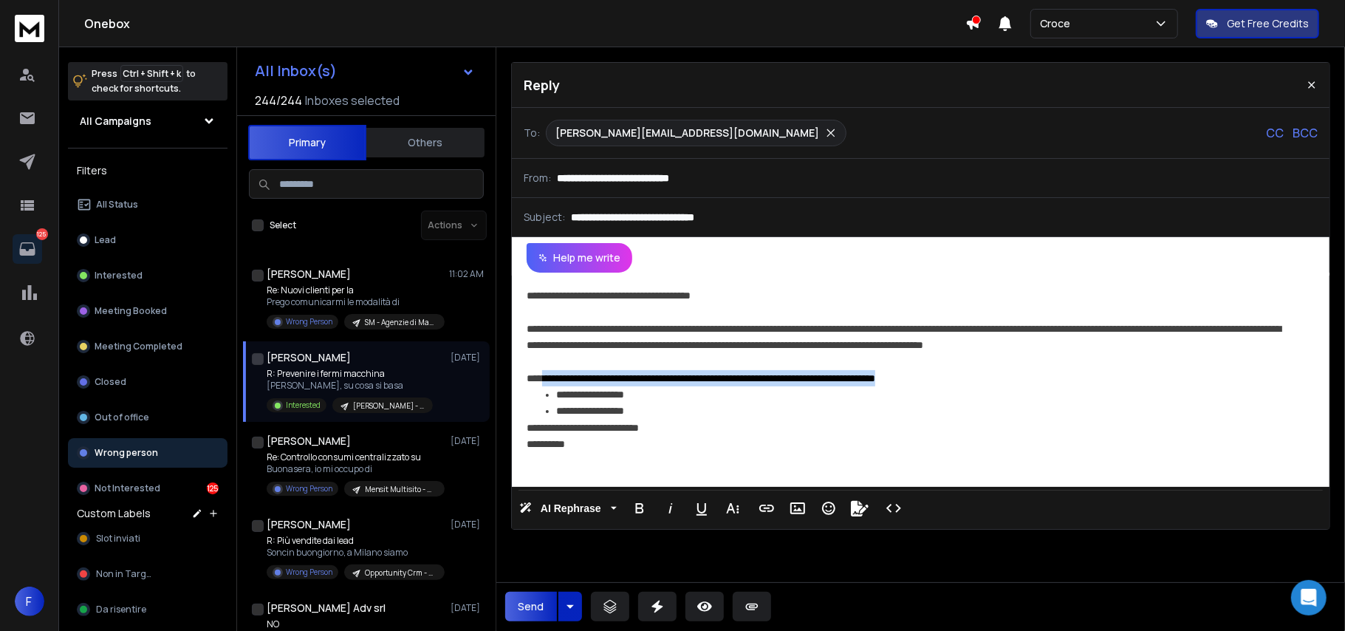
drag, startPoint x: 544, startPoint y: 379, endPoint x: 940, endPoint y: 376, distance: 395.9
click at [940, 376] on p "**********" at bounding box center [911, 378] width 769 height 16
click at [571, 397] on p "**********" at bounding box center [925, 394] width 739 height 16
click at [656, 397] on p "**********" at bounding box center [925, 394] width 739 height 16
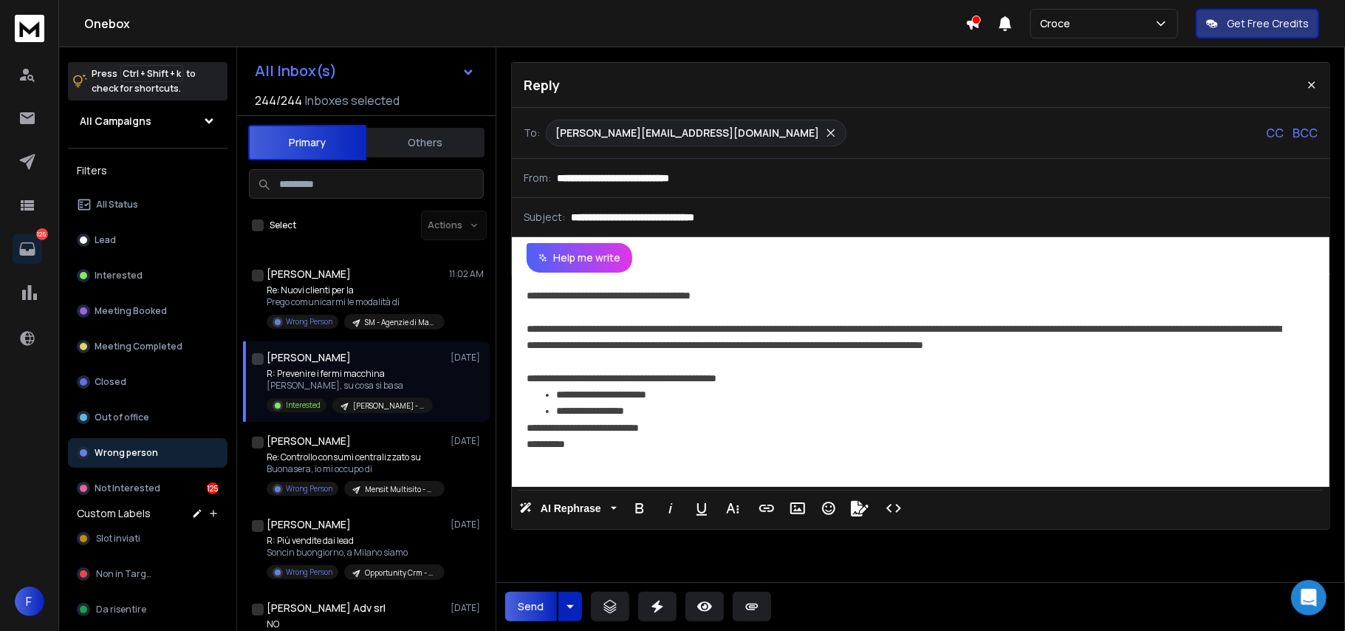
click at [663, 397] on p "**********" at bounding box center [925, 394] width 739 height 16
click at [589, 411] on p "**********" at bounding box center [925, 411] width 739 height 16
click at [609, 412] on p "**********" at bounding box center [925, 411] width 739 height 16
click at [674, 411] on p "**********" at bounding box center [925, 411] width 739 height 16
click at [556, 439] on p "**********" at bounding box center [911, 444] width 769 height 16
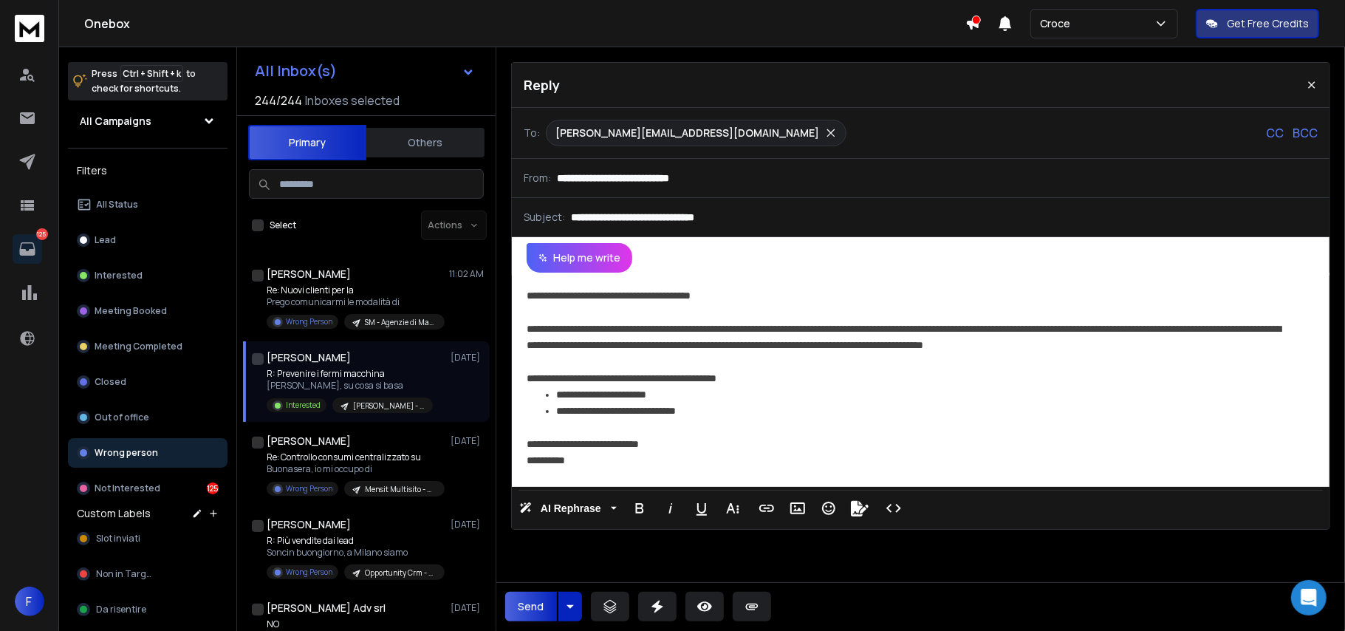
click at [556, 439] on p "**********" at bounding box center [911, 444] width 769 height 16
click at [583, 464] on p "**********" at bounding box center [911, 460] width 769 height 16
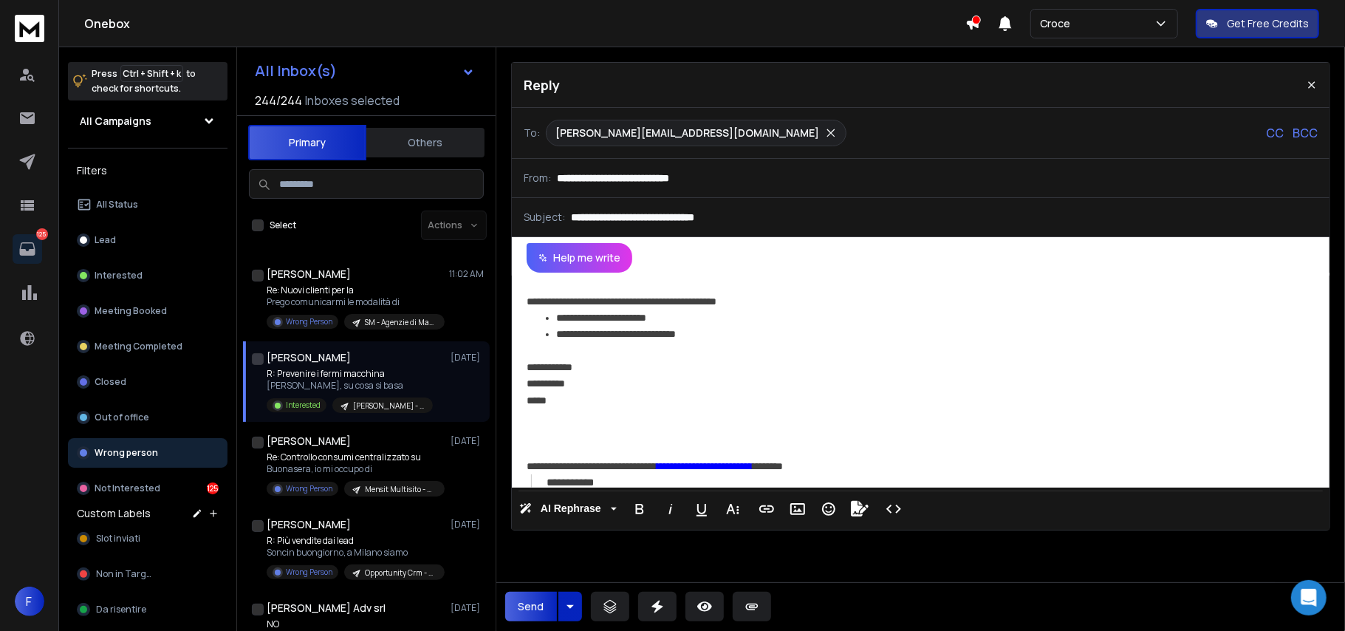
scroll to position [66, 0]
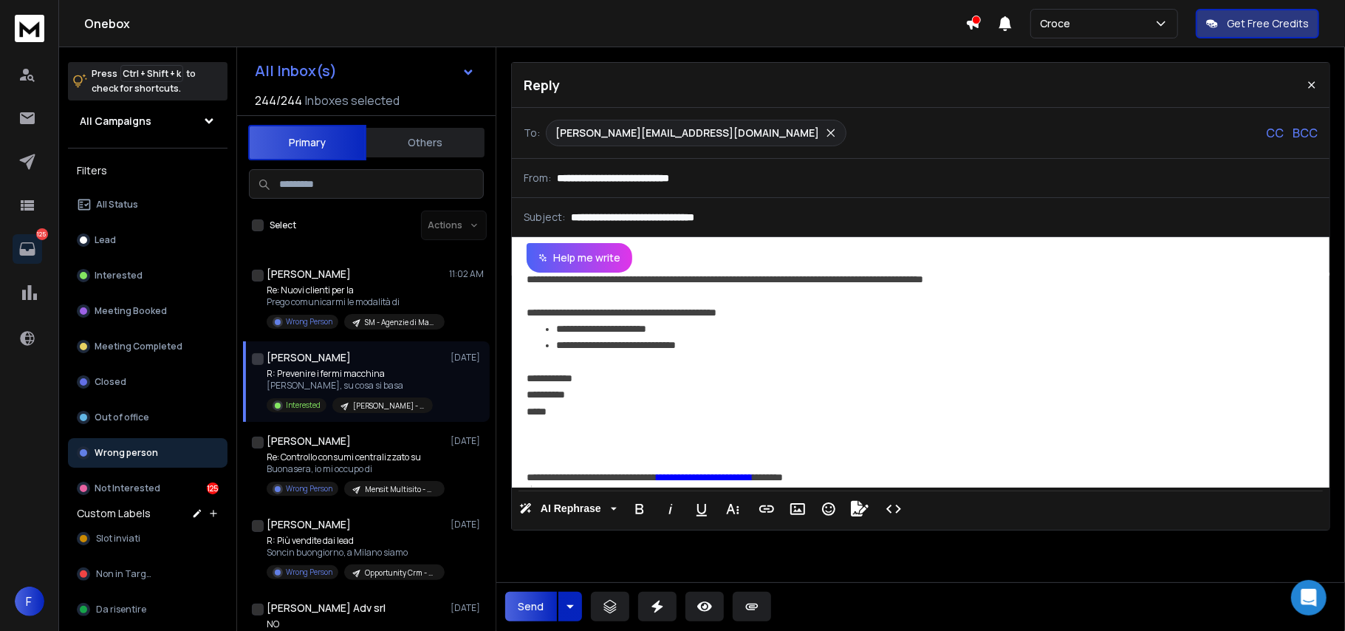
click at [711, 436] on div at bounding box center [919, 444] width 784 height 16
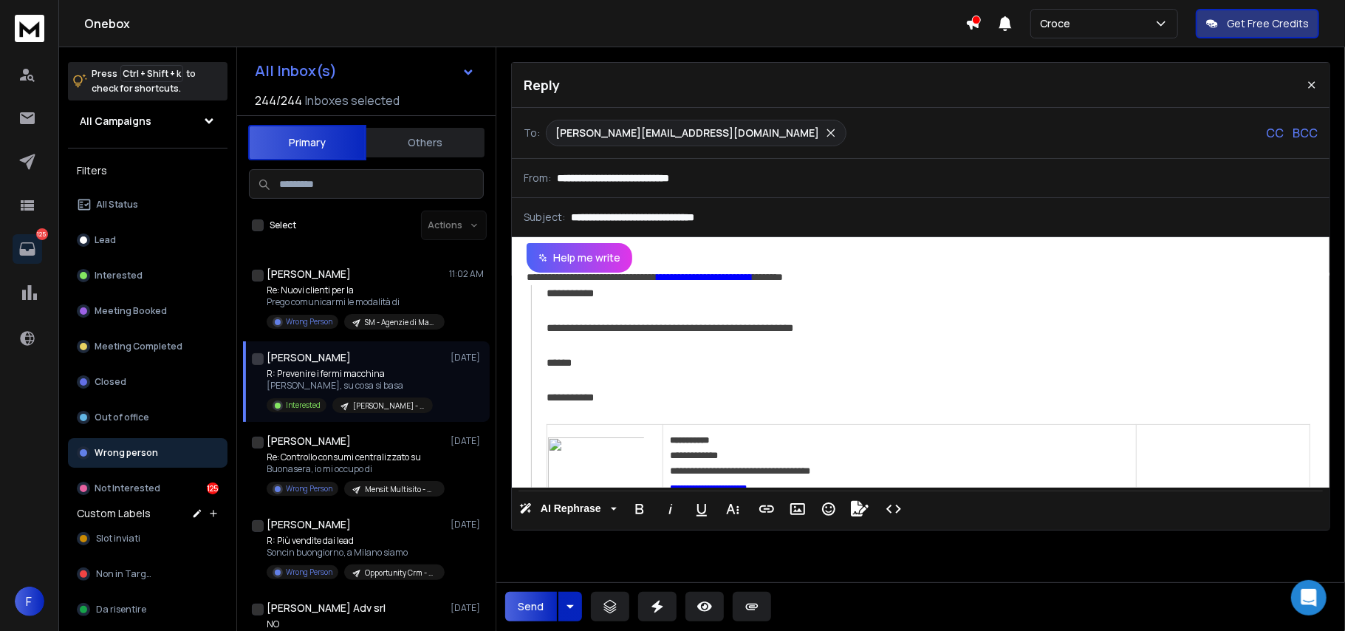
scroll to position [0, 0]
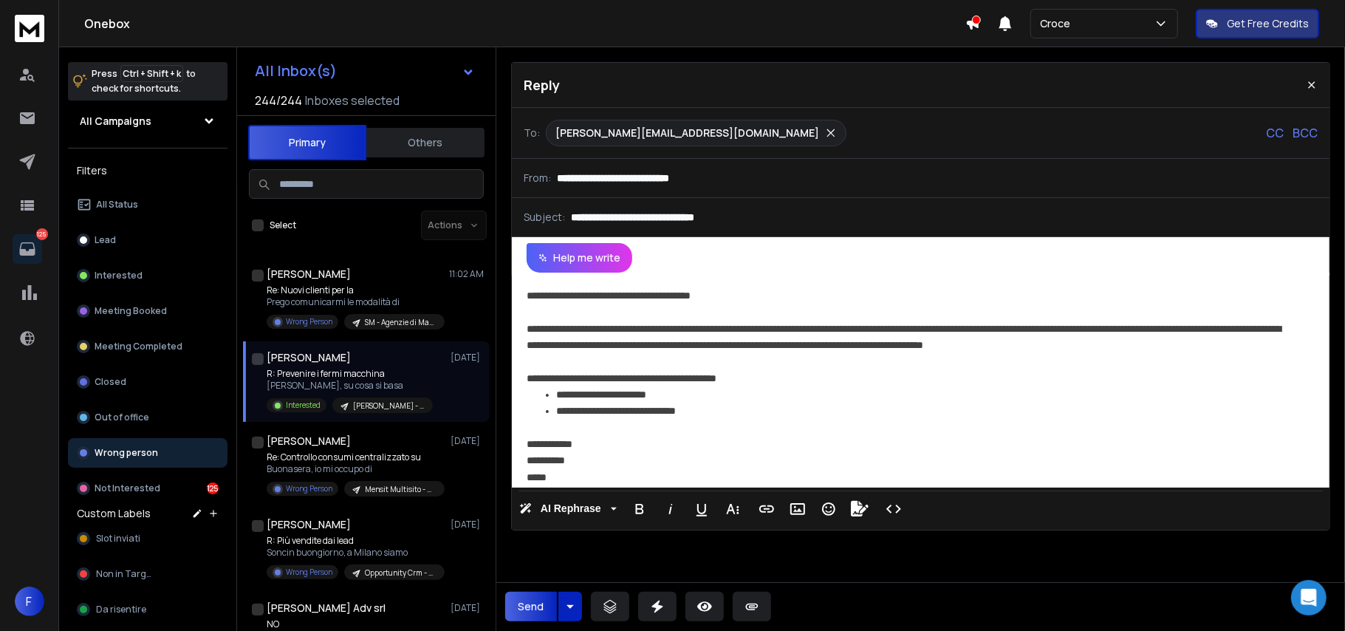
click at [578, 374] on p "**********" at bounding box center [911, 378] width 769 height 16
click at [539, 609] on button "Send" at bounding box center [531, 607] width 52 height 30
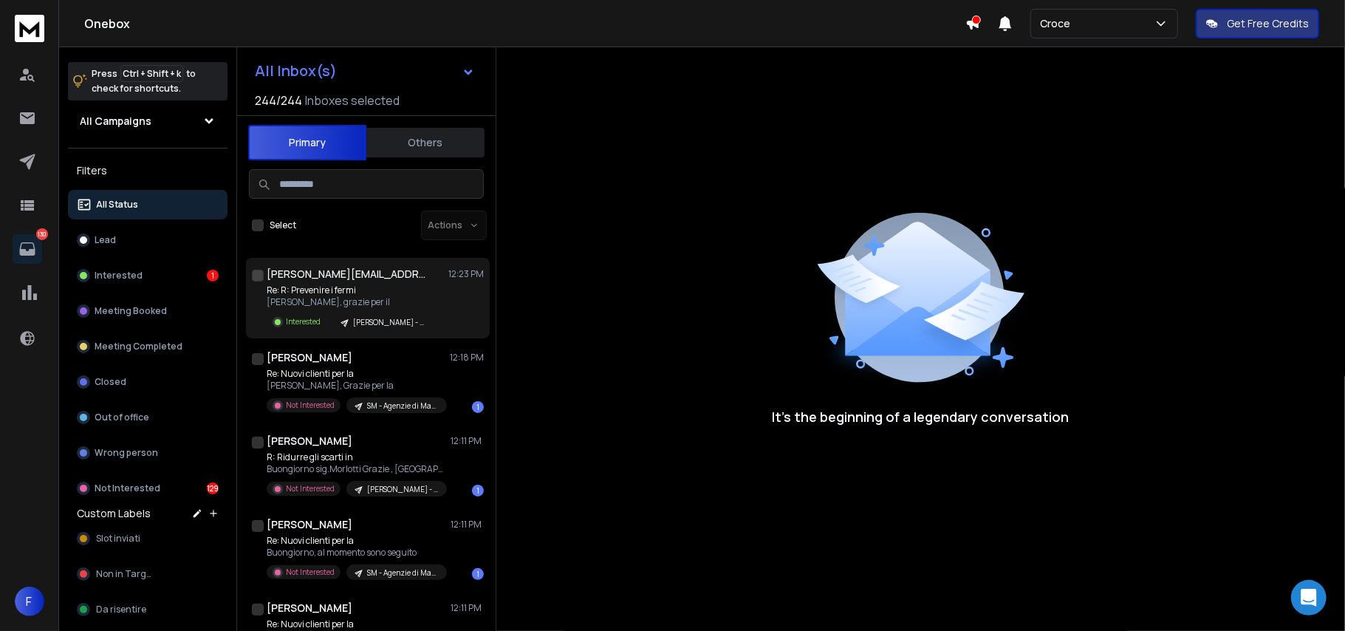
click at [405, 276] on div "[PERSON_NAME][EMAIL_ADDRESS][DOMAIN_NAME] 12:23 PM" at bounding box center [375, 274] width 217 height 15
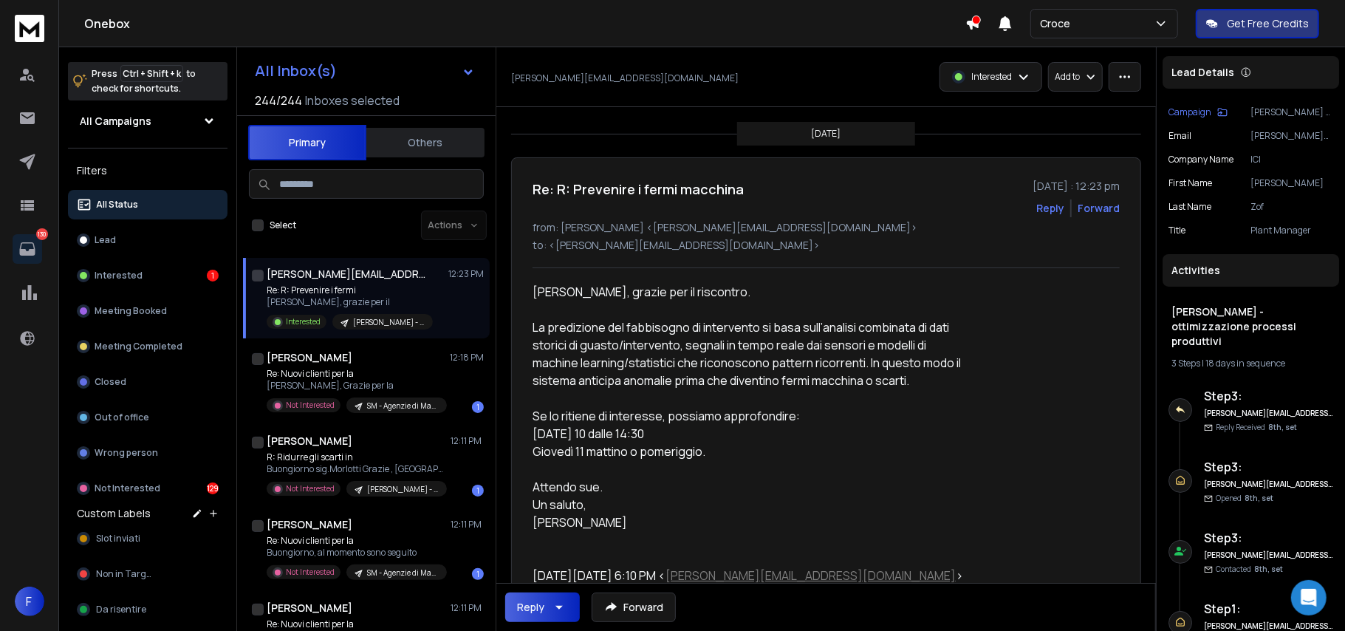
click at [1018, 89] on div "Interested" at bounding box center [990, 77] width 101 height 28
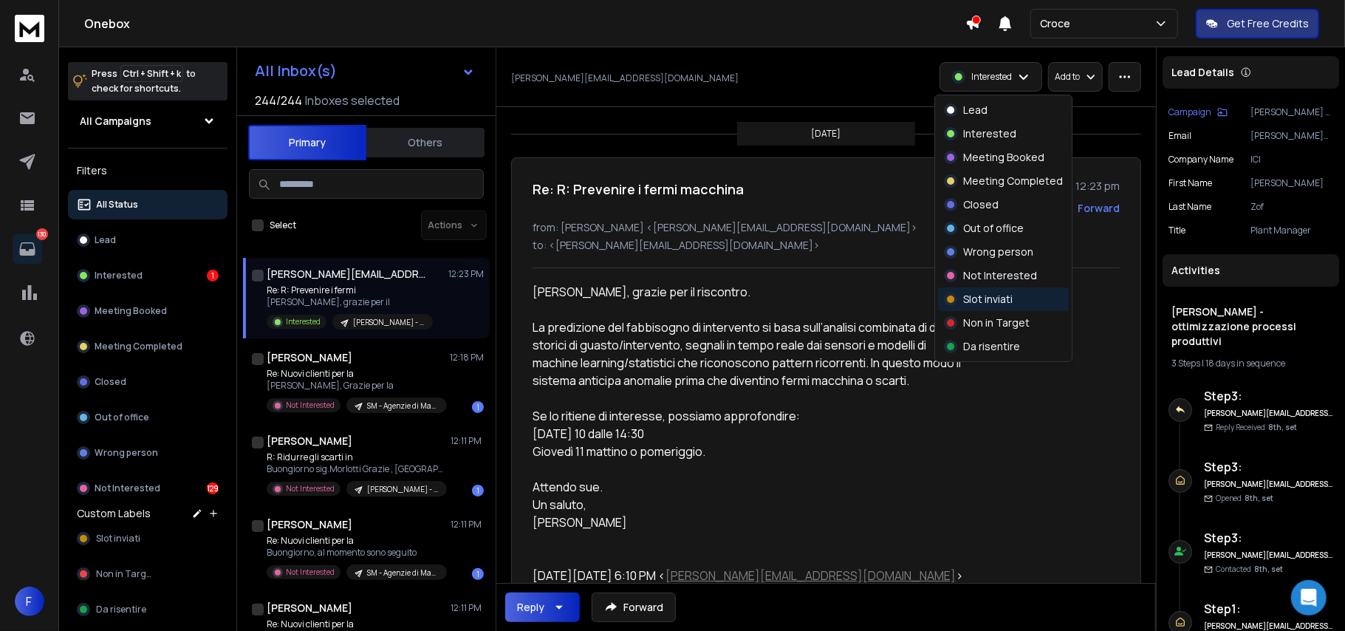
click at [1002, 303] on p "Slot inviati" at bounding box center [987, 299] width 49 height 15
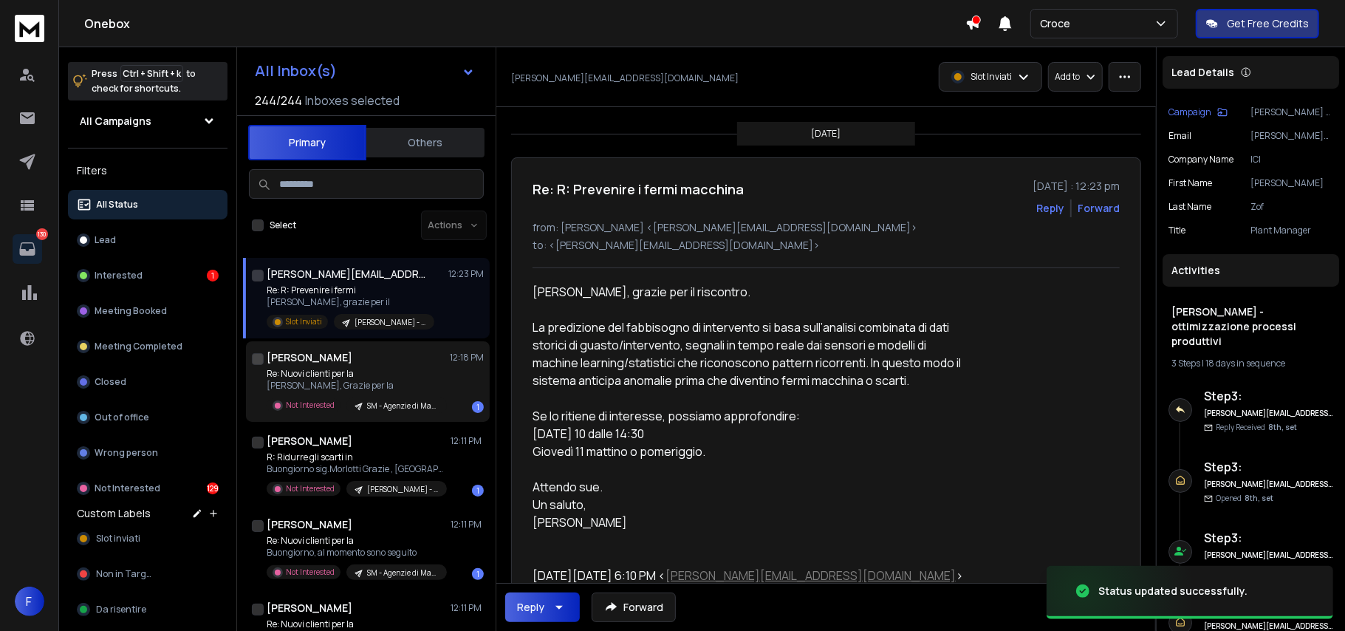
click at [434, 385] on p "[PERSON_NAME], Grazie per la" at bounding box center [355, 386] width 177 height 12
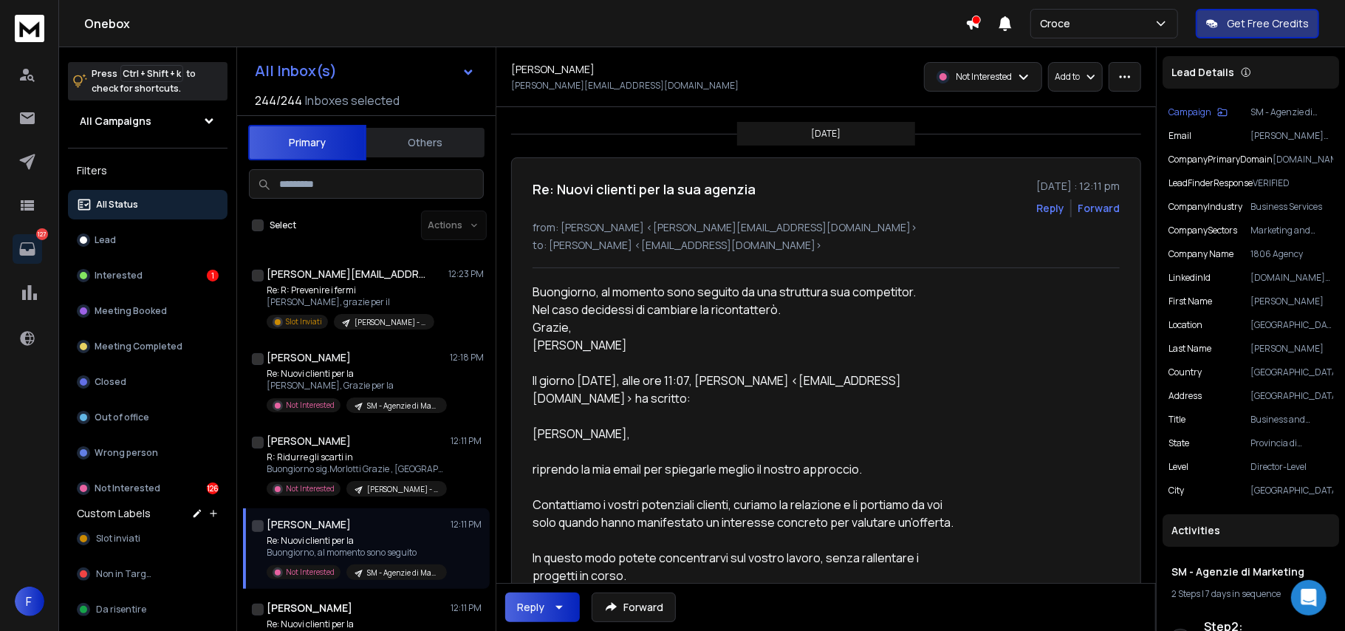
click at [969, 66] on div "Not Interested" at bounding box center [983, 77] width 117 height 28
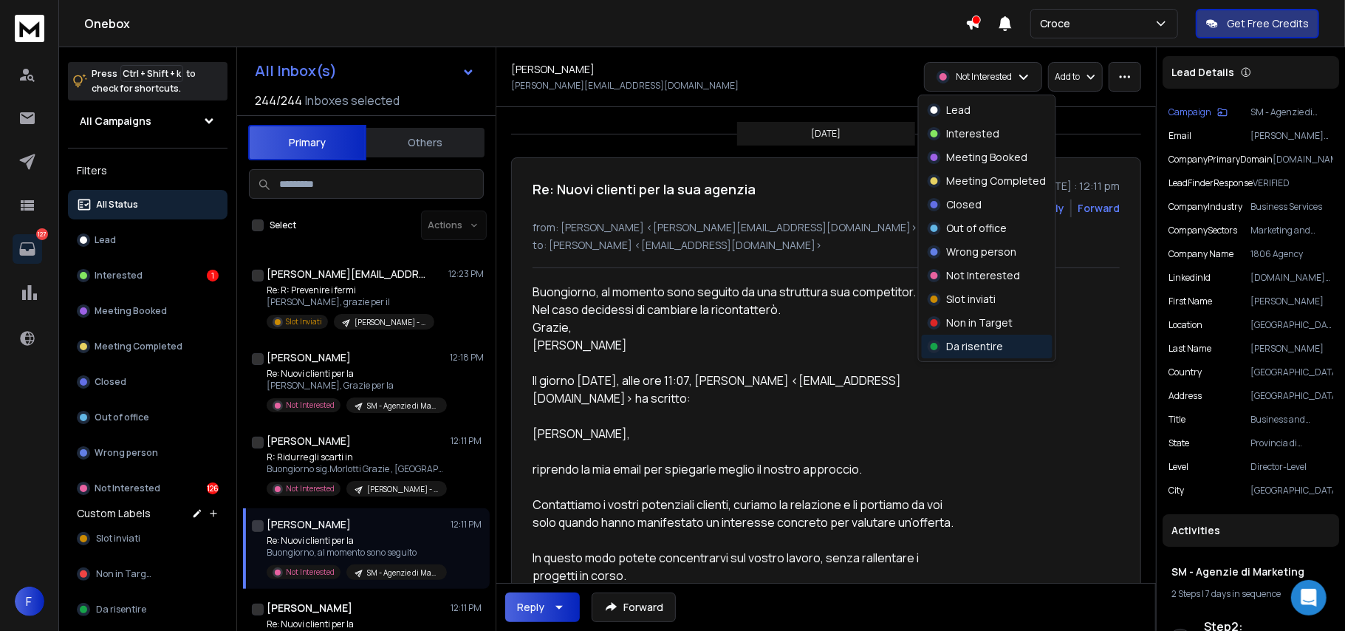
click at [993, 337] on div "Da risentire" at bounding box center [987, 347] width 131 height 24
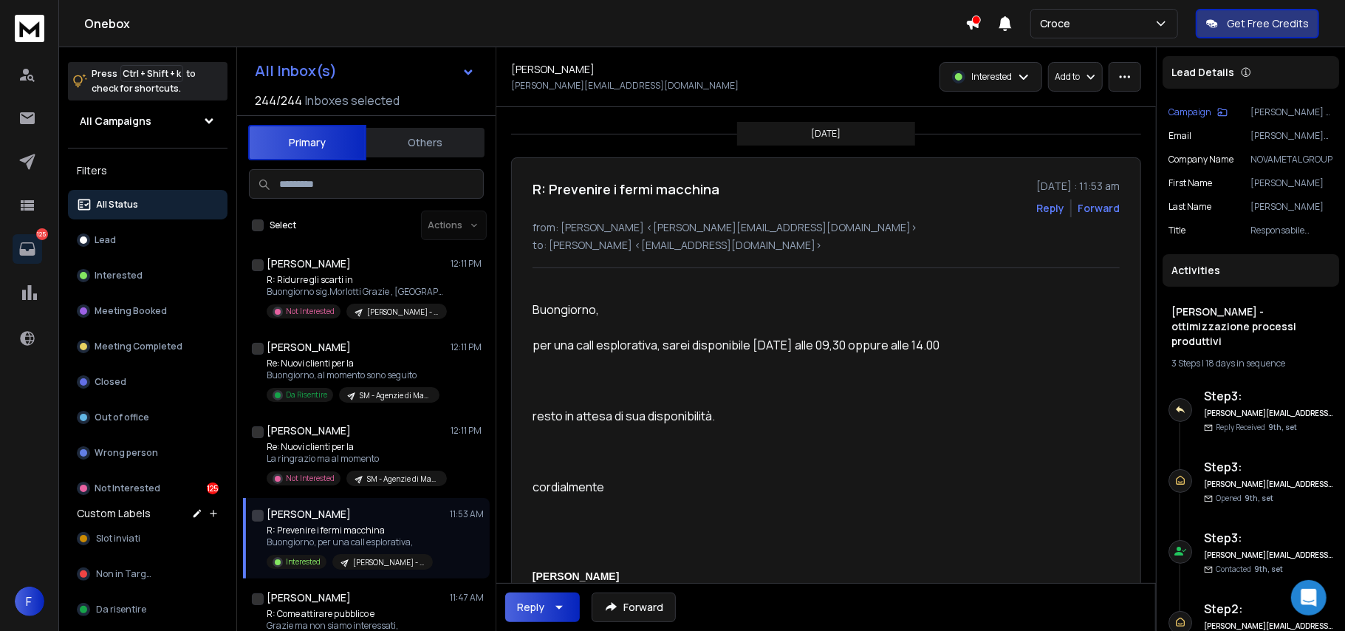
scroll to position [30, 0]
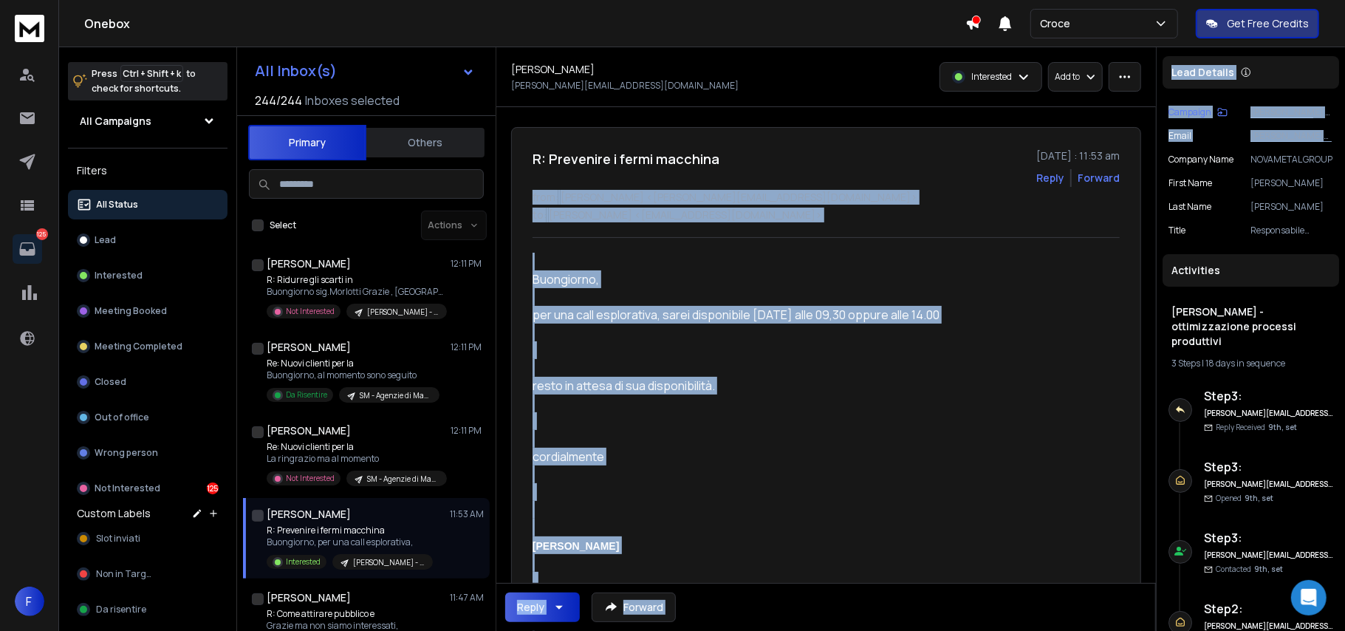
drag, startPoint x: 1156, startPoint y: 164, endPoint x: 1153, endPoint y: 188, distance: 23.8
click at [1153, 188] on div "All Inbox(s) 244 / 244 Inboxes selected Primary Others Select Actions [PERSON_N…" at bounding box center [790, 362] width 1109 height 631
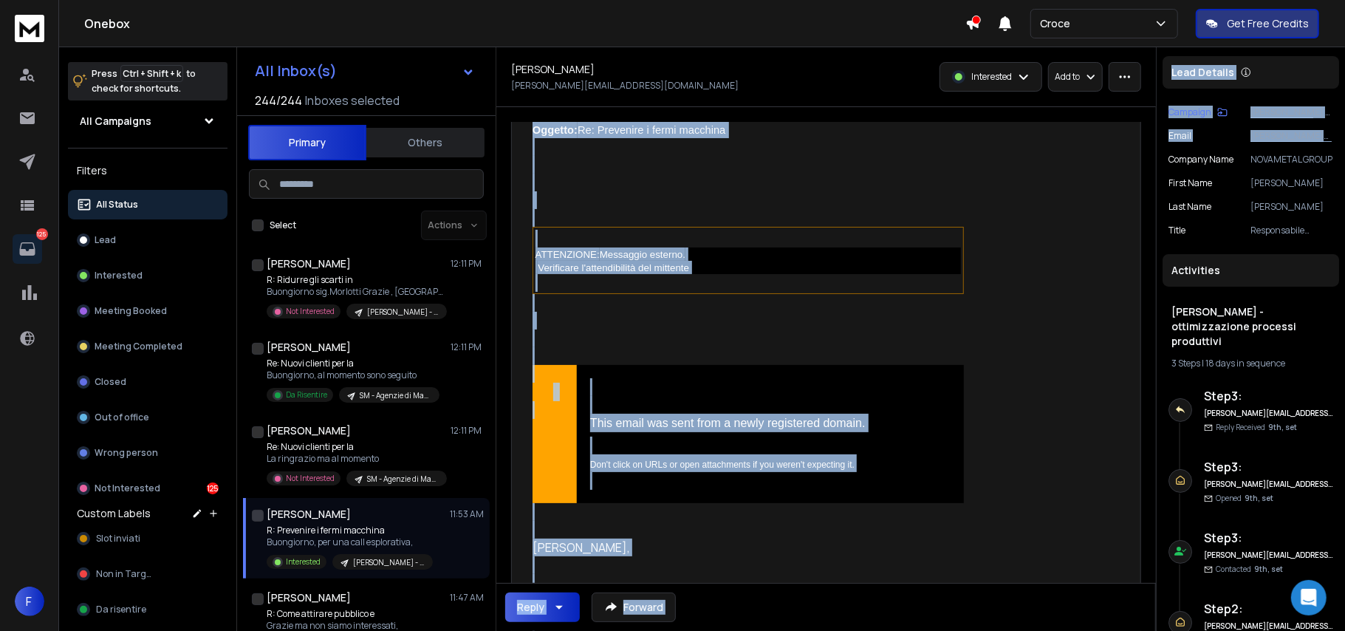
scroll to position [789, 0]
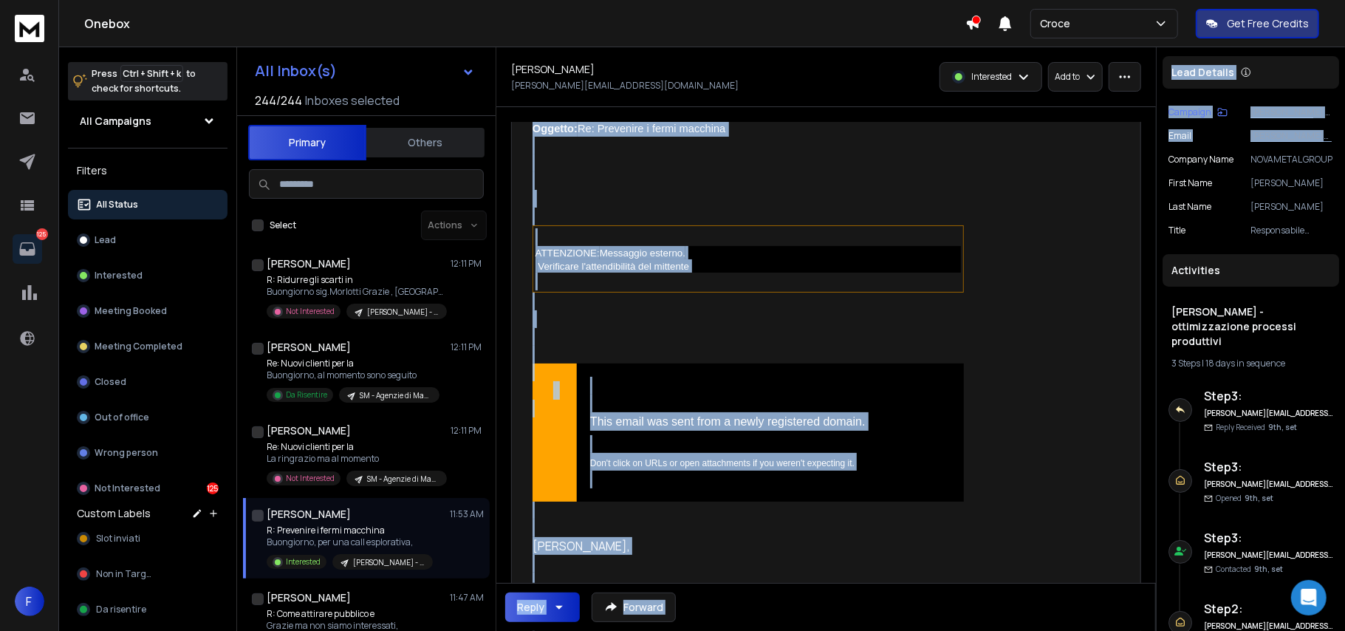
click at [889, 172] on div "Da: [PERSON_NAME] <[EMAIL_ADDRESS][DOMAIN_NAME]> Inviato: [DATE] 11:18 A: [PERS…" at bounding box center [748, 38] width 431 height 270
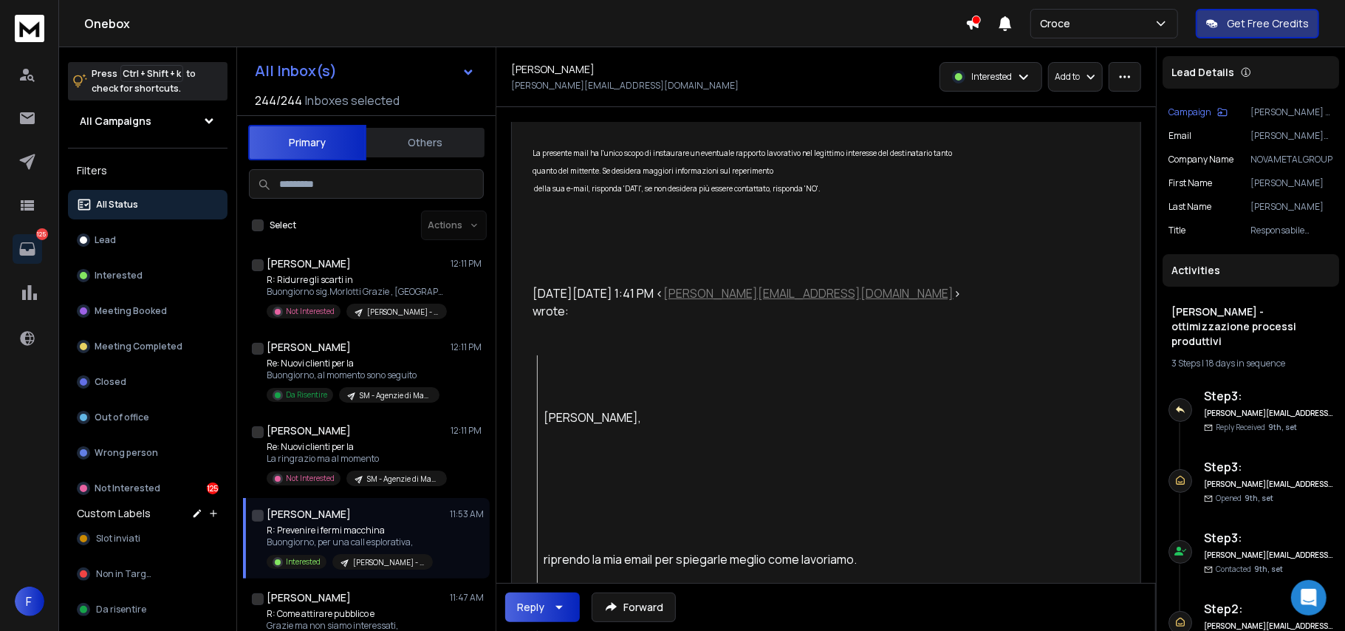
scroll to position [0, 0]
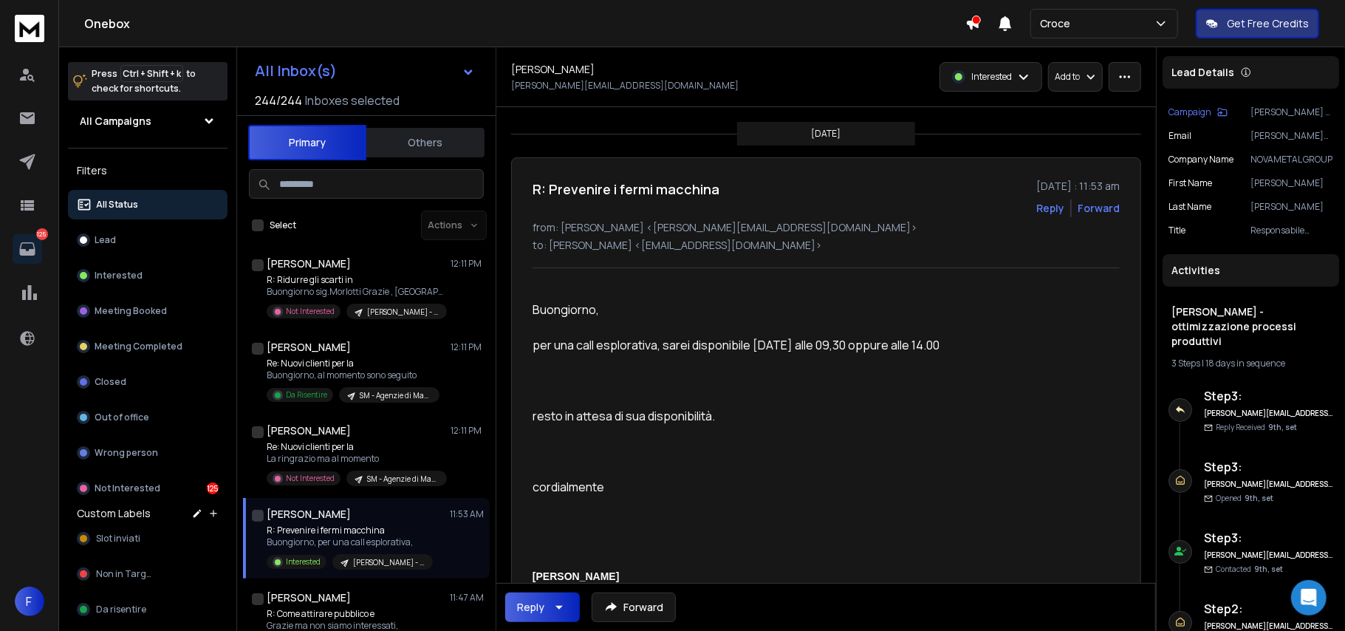
click at [1000, 66] on div "Interested" at bounding box center [990, 77] width 101 height 28
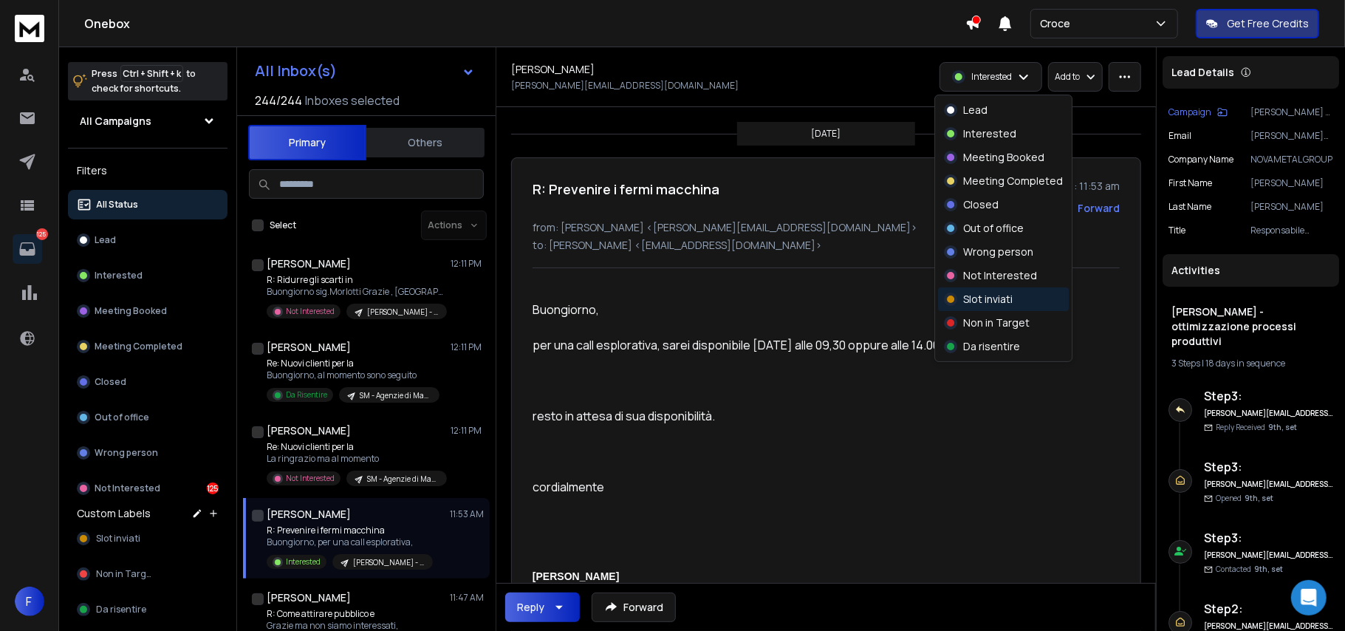
click at [970, 300] on p "Slot inviati" at bounding box center [987, 299] width 49 height 15
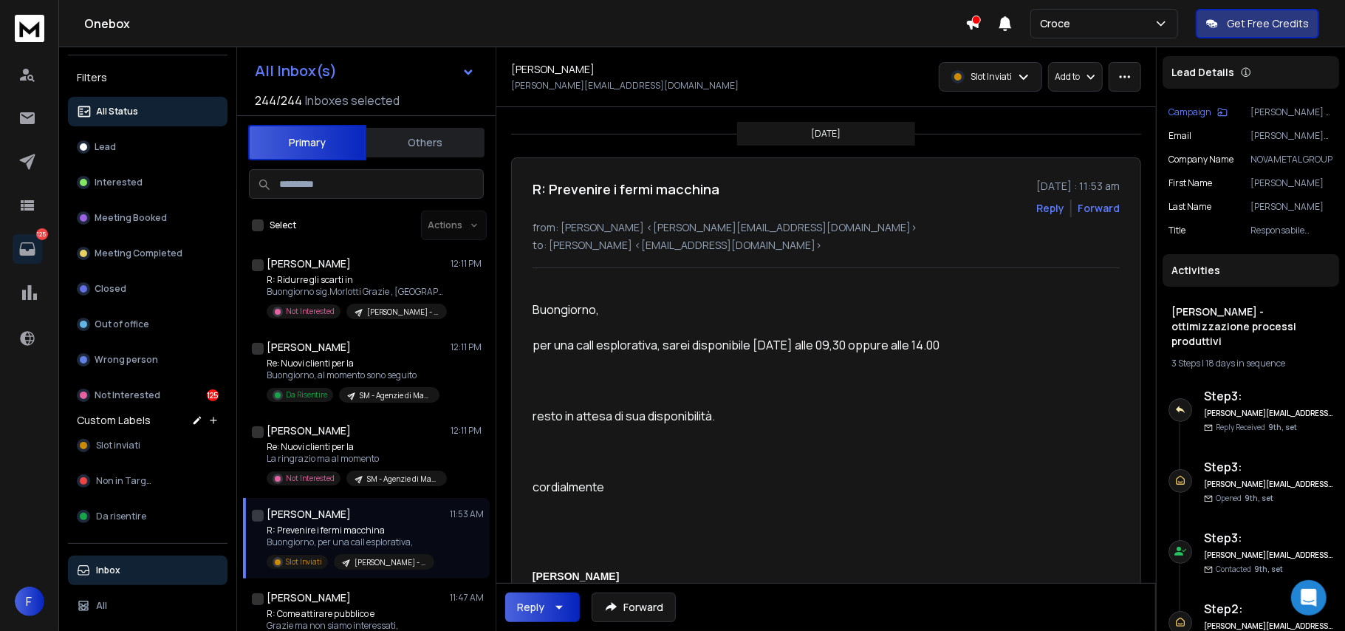
scroll to position [100, 0]
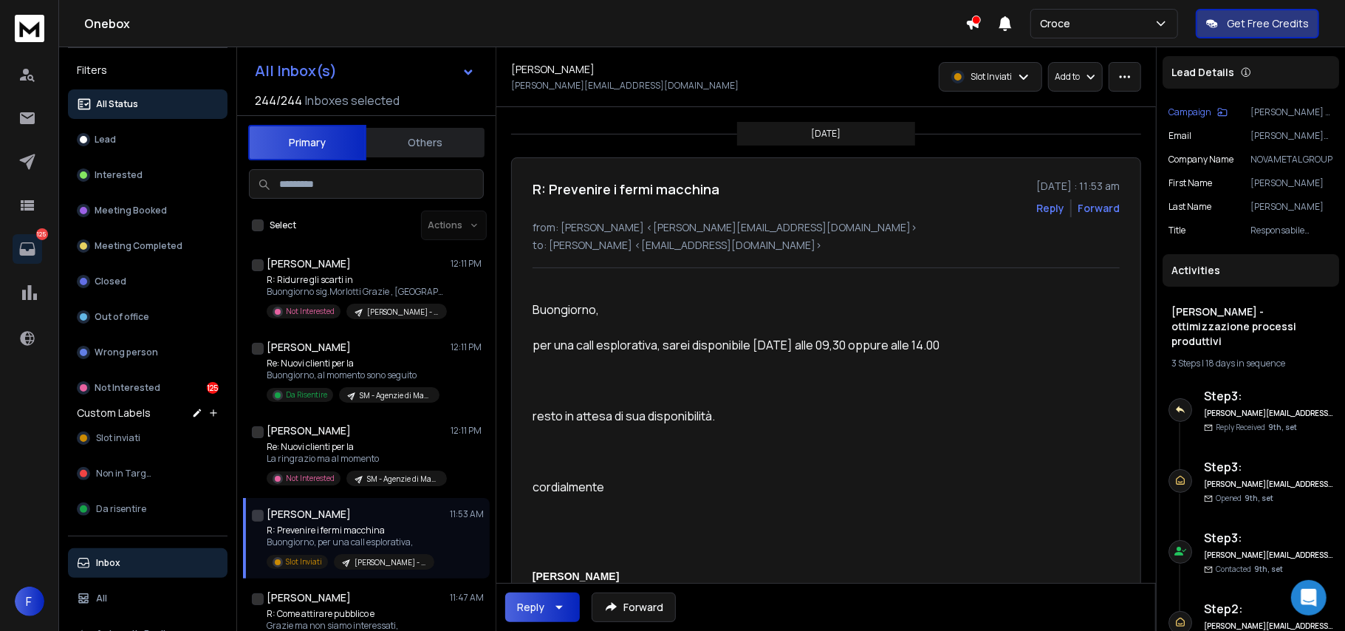
click at [195, 442] on button "Slot inviati" at bounding box center [148, 438] width 160 height 30
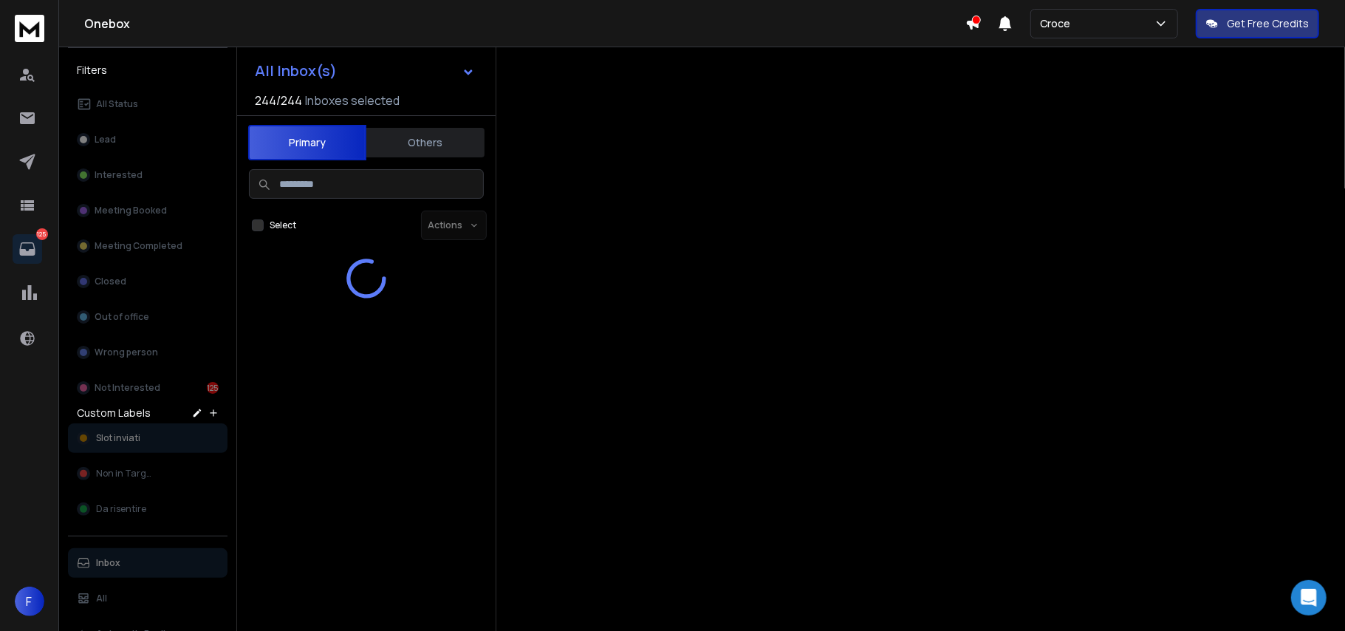
scroll to position [0, 0]
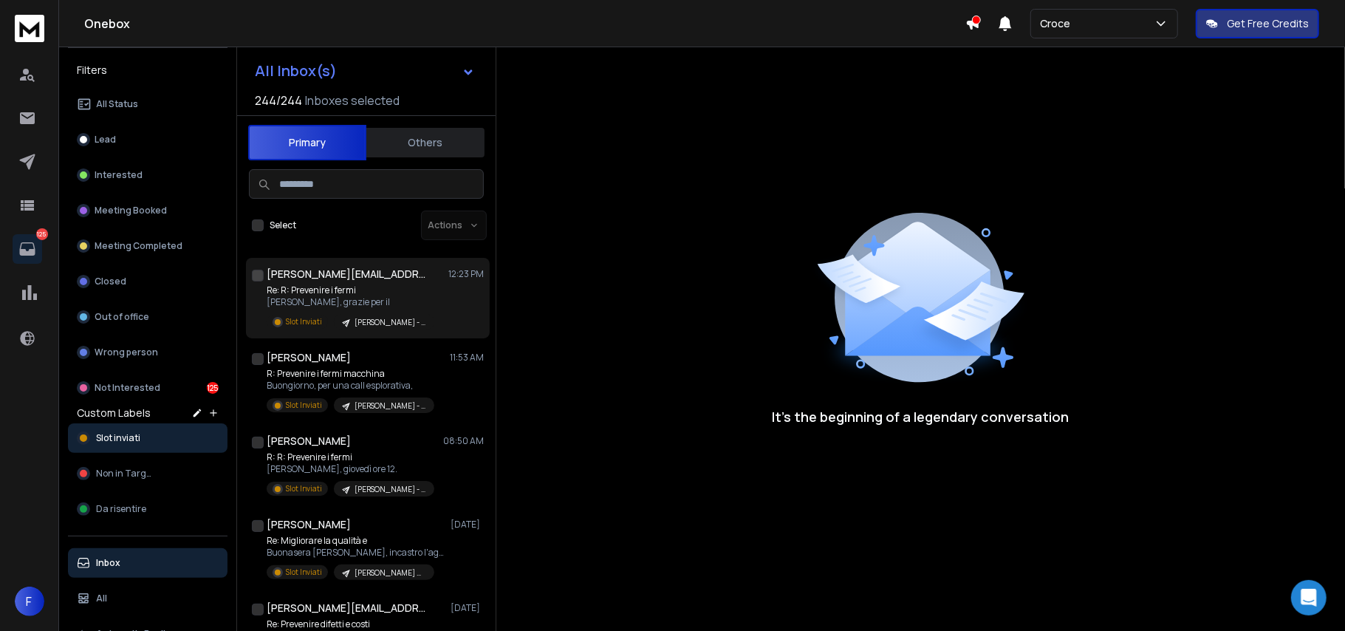
click at [438, 310] on div "Re: R: Prevenire i [PERSON_NAME], grazie per il Slot Inviati [PERSON_NAME] - ot…" at bounding box center [375, 306] width 217 height 45
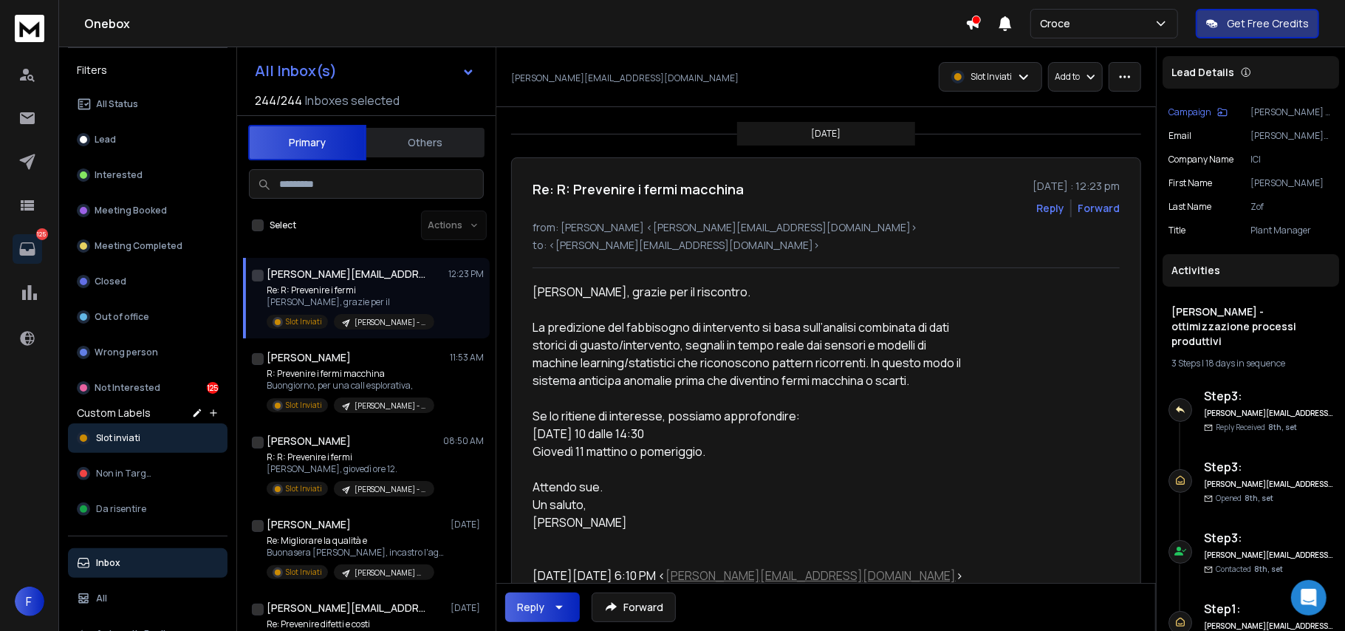
click at [621, 359] on div "La predizione del fabbisogno di intervento si basa sull’analisi combinata di da…" at bounding box center [748, 353] width 431 height 71
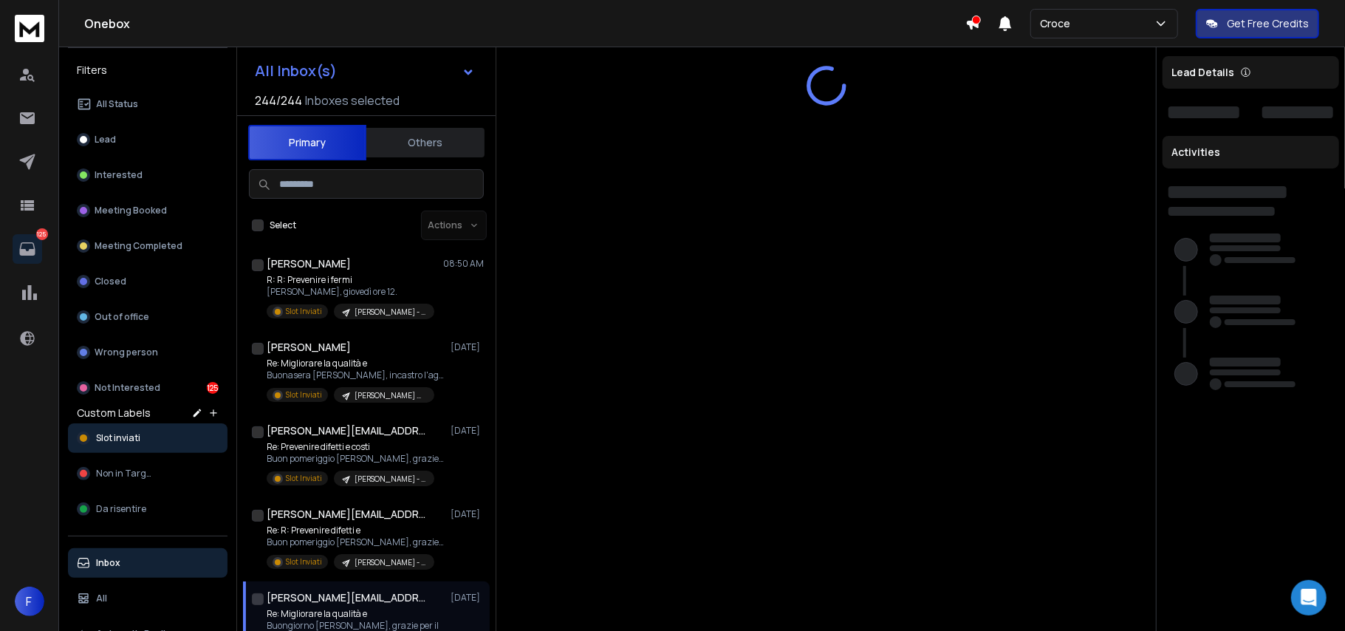
scroll to position [343, 0]
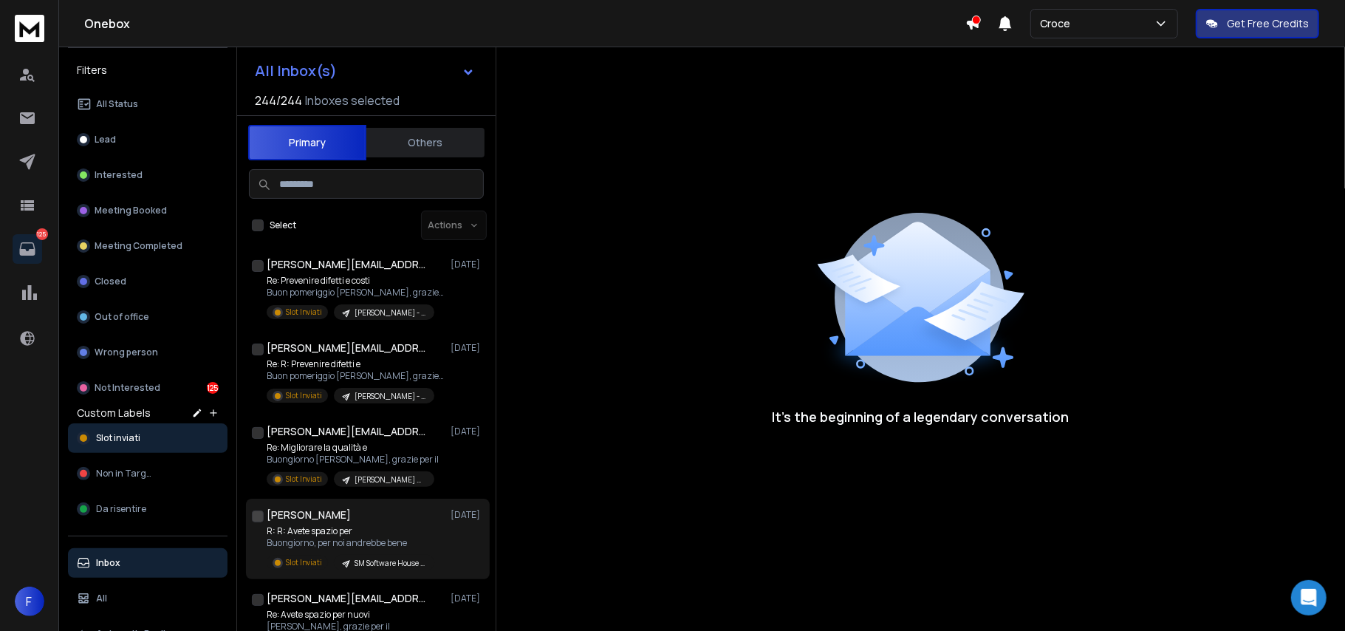
click at [313, 575] on div "[PERSON_NAME] [DATE] R: R: Avete spazio per Buongiorno, per noi andrebbe bene S…" at bounding box center [368, 539] width 244 height 81
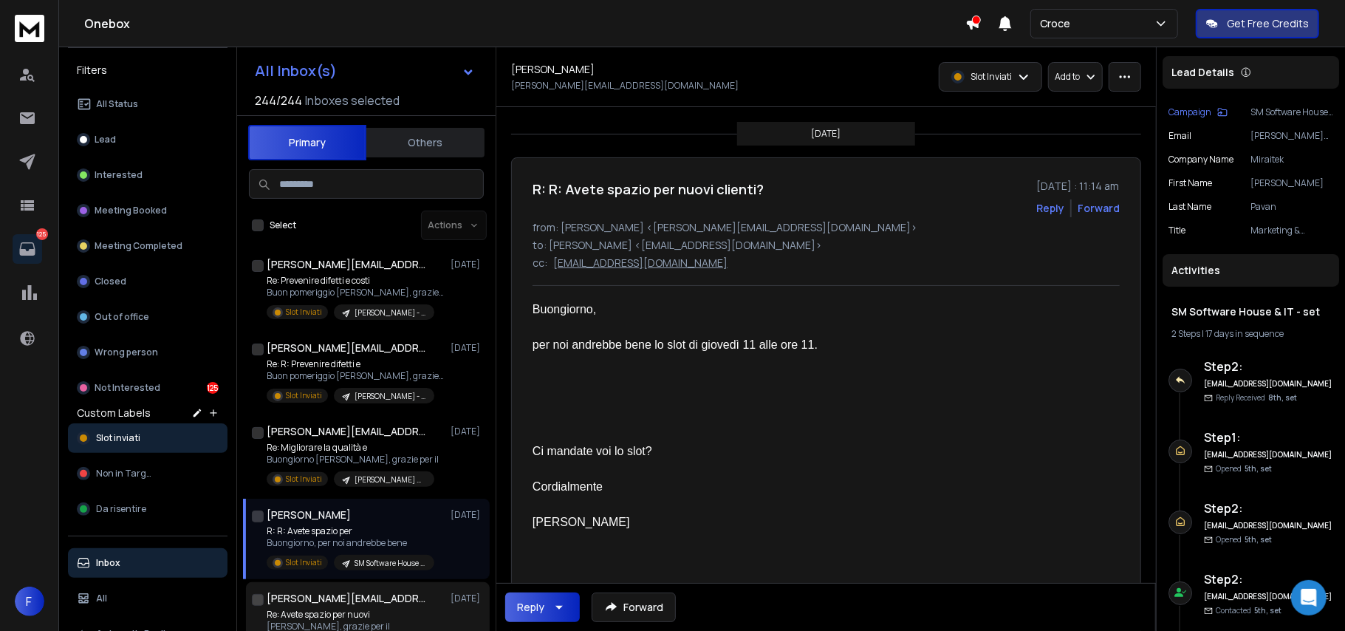
click at [334, 600] on h1 "[PERSON_NAME][EMAIL_ADDRESS][DOMAIN_NAME]" at bounding box center [348, 598] width 162 height 15
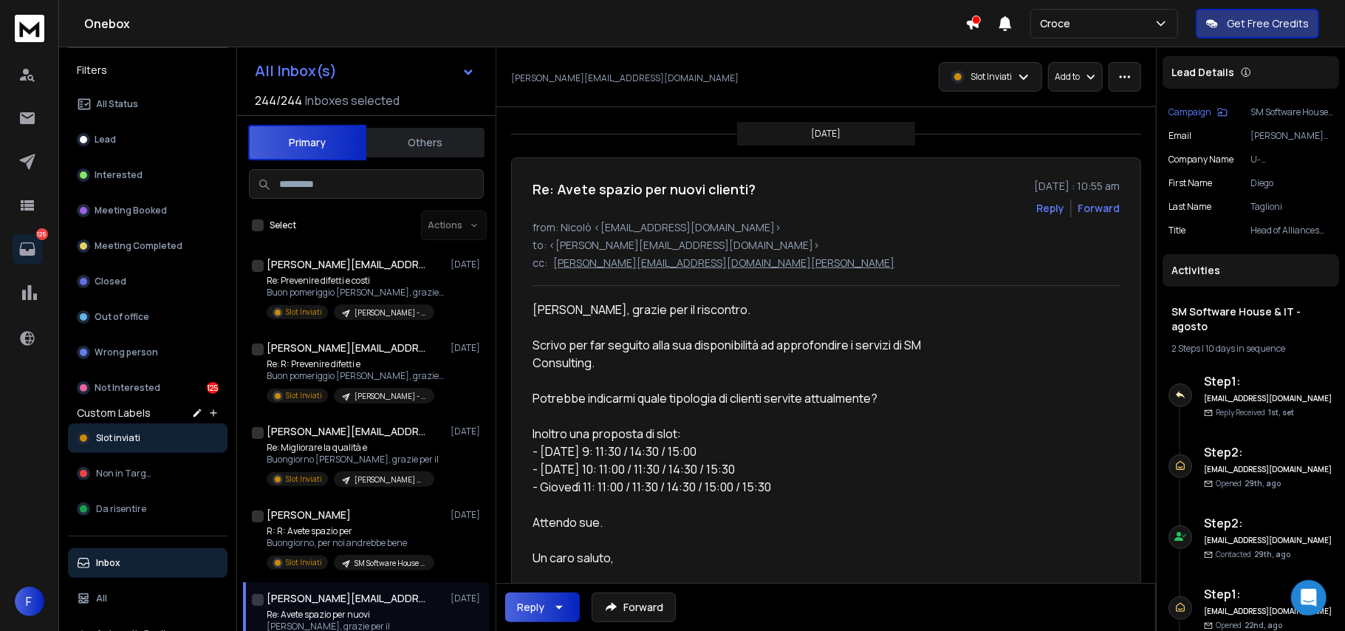
scroll to position [0, 0]
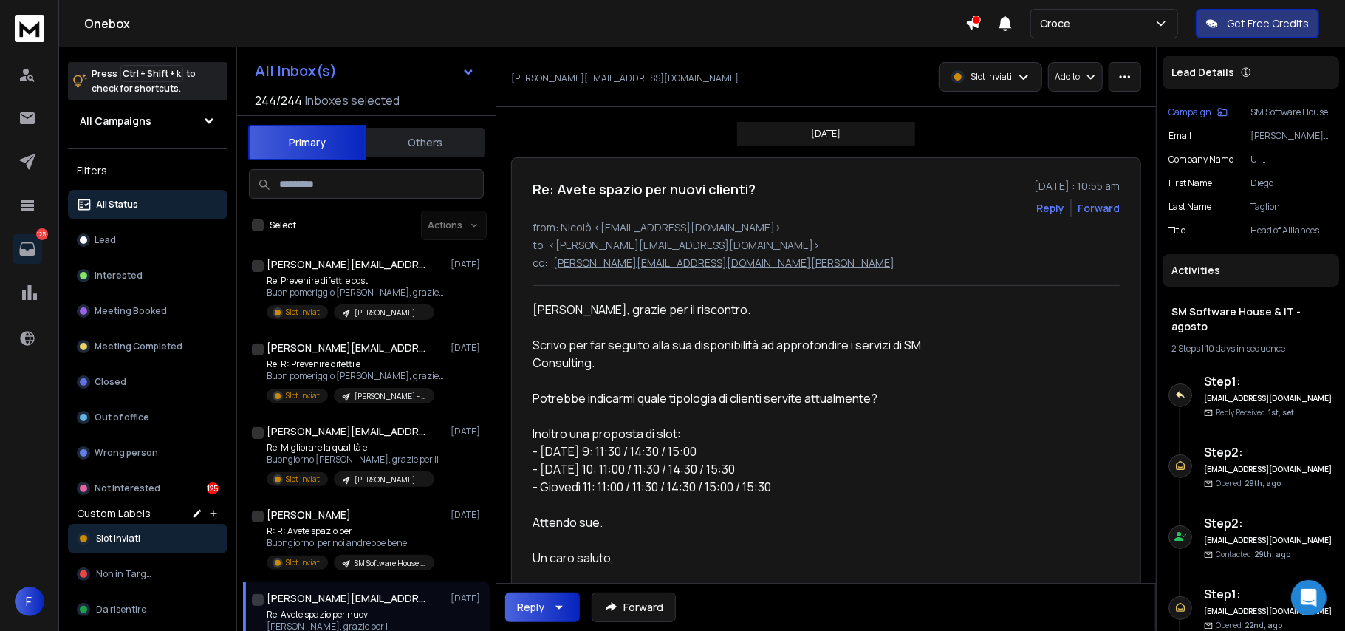
click at [201, 205] on button "All Status" at bounding box center [148, 205] width 160 height 30
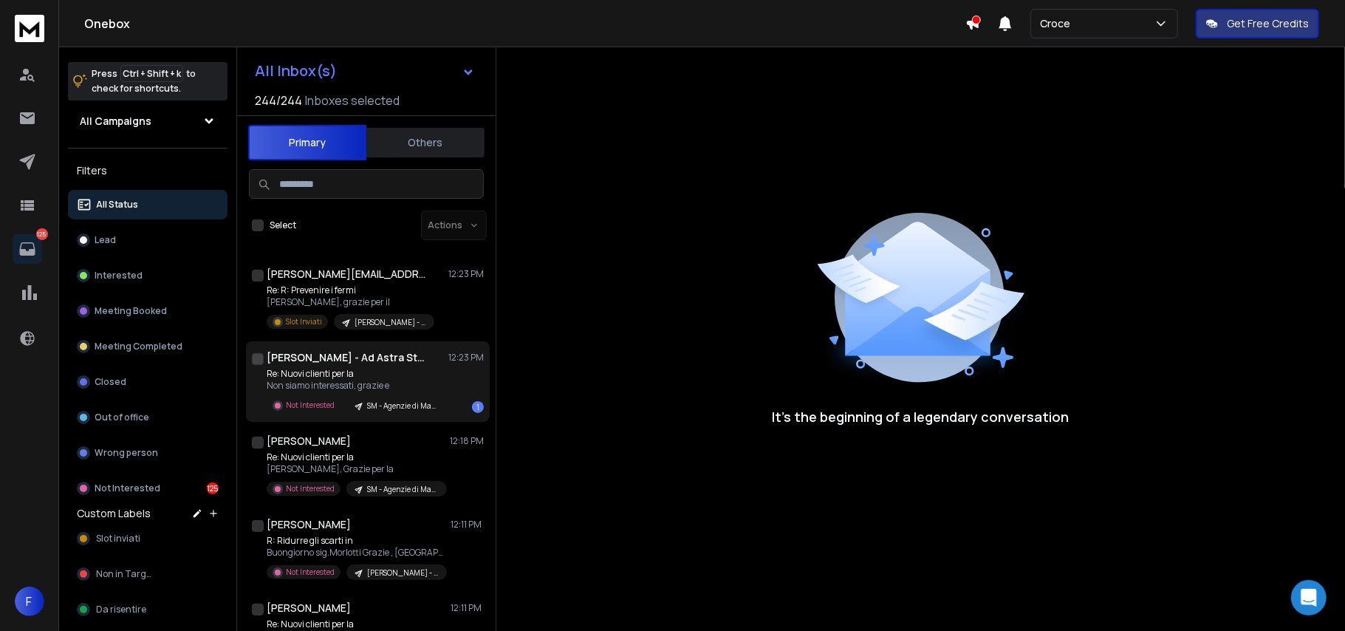
click at [440, 408] on div "SM - Agenzie di Marketing" at bounding box center [396, 405] width 100 height 16
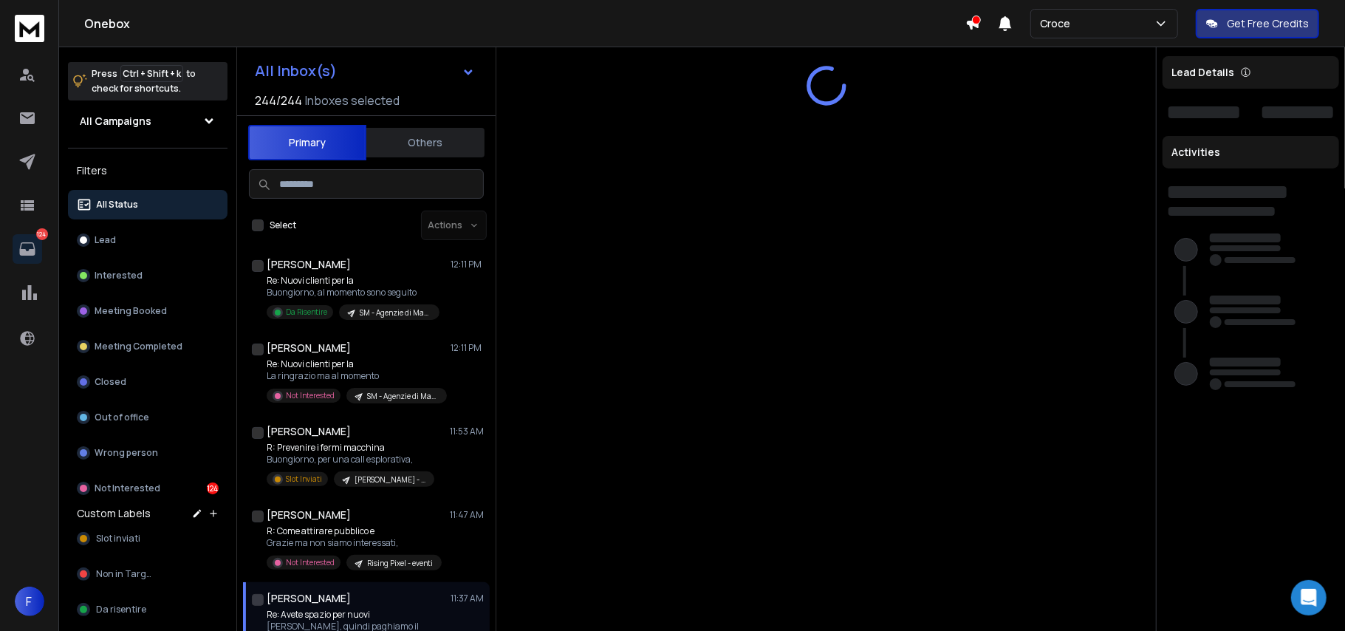
scroll to position [511, 0]
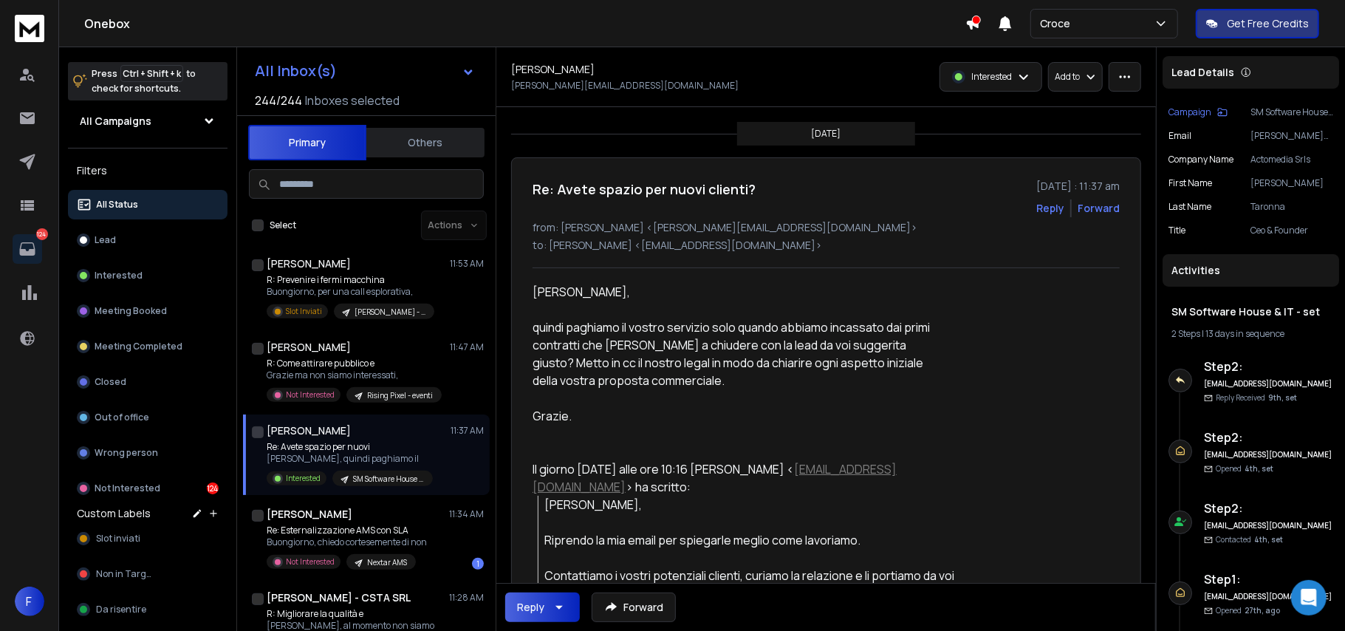
click at [874, 343] on div "quindi paghiamo il vostro servizio solo quando abbiamo incassato dai primi cont…" at bounding box center [748, 344] width 431 height 53
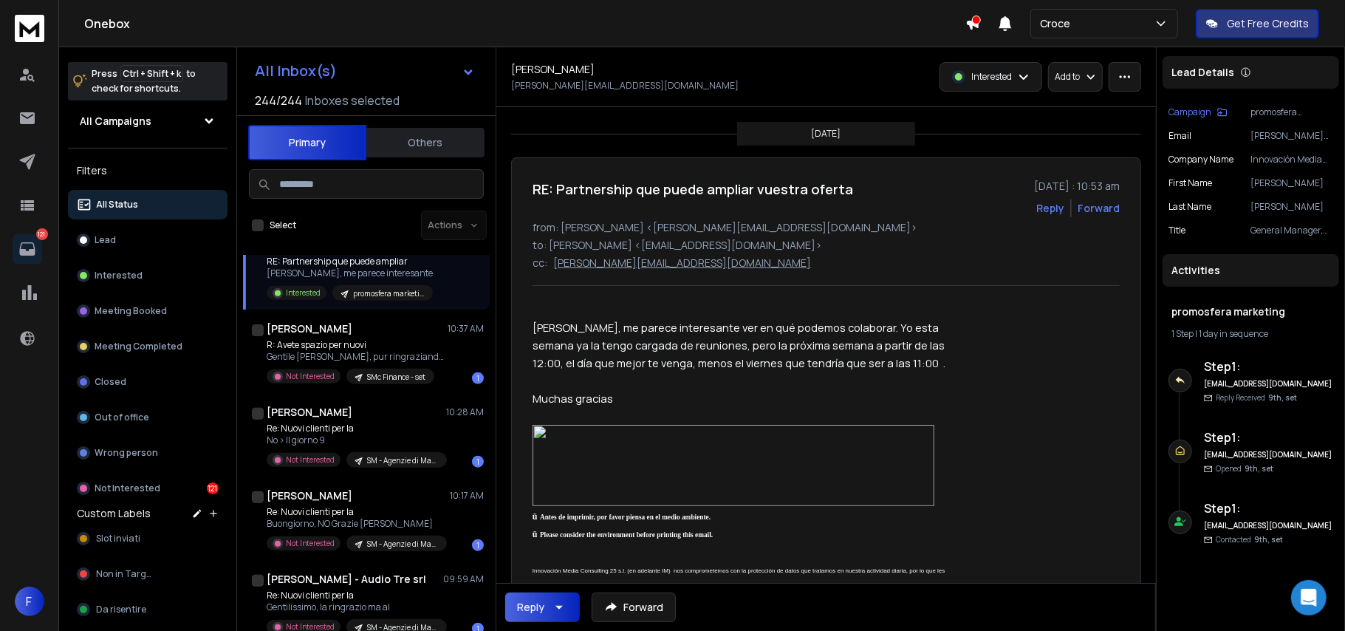
scroll to position [1068, 0]
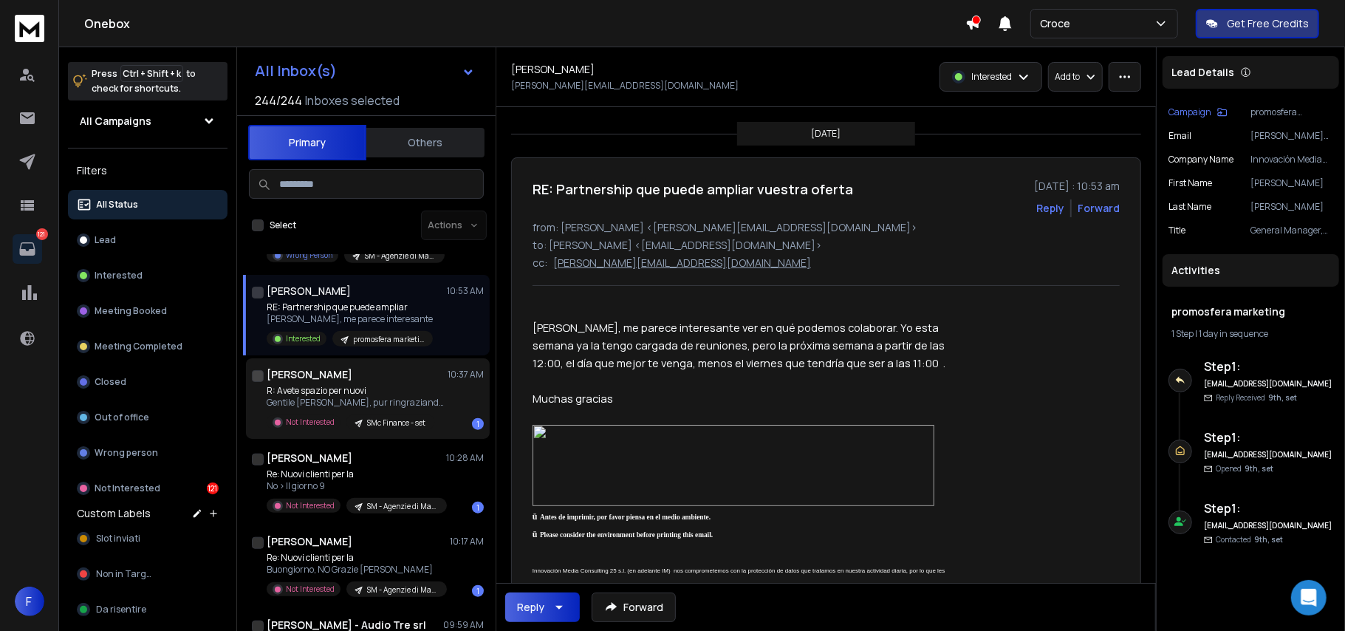
click at [456, 400] on div "R: Avete spazio per nuovi Gentile [PERSON_NAME], pur ringraziandola Not Interes…" at bounding box center [375, 407] width 217 height 45
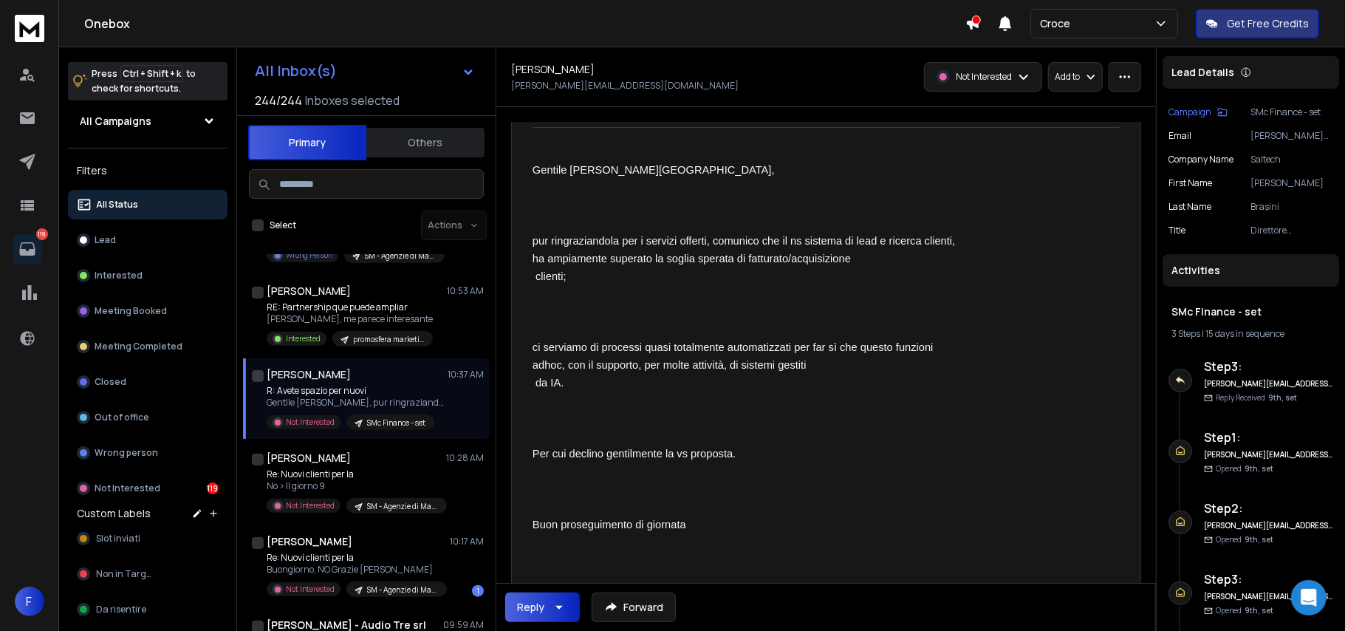
scroll to position [0, 0]
